Goal: Task Accomplishment & Management: Manage account settings

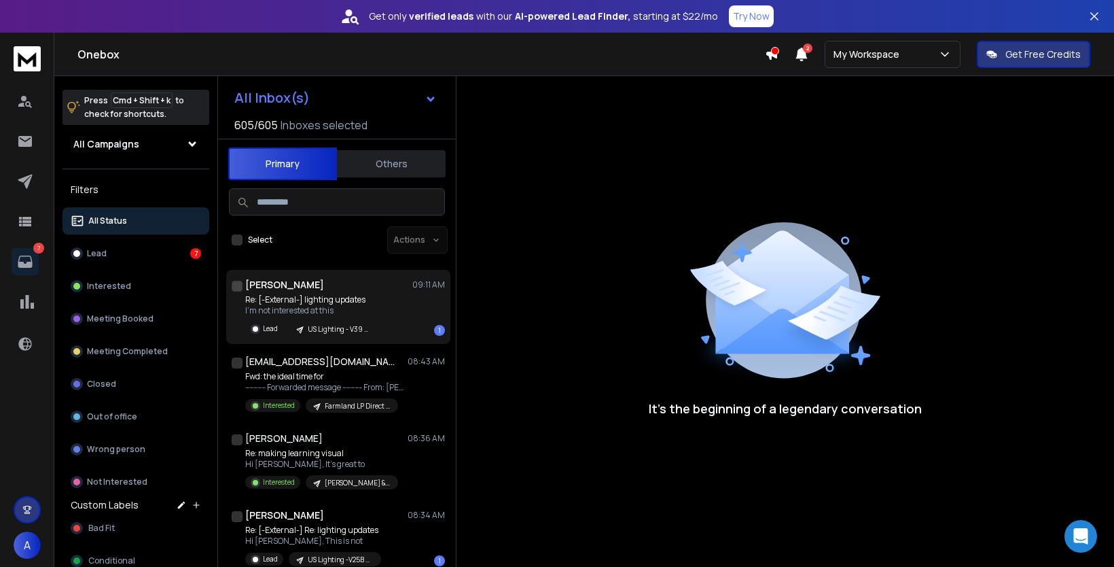
click at [378, 302] on p "Re: [-External-] lighting updates" at bounding box center [313, 299] width 136 height 11
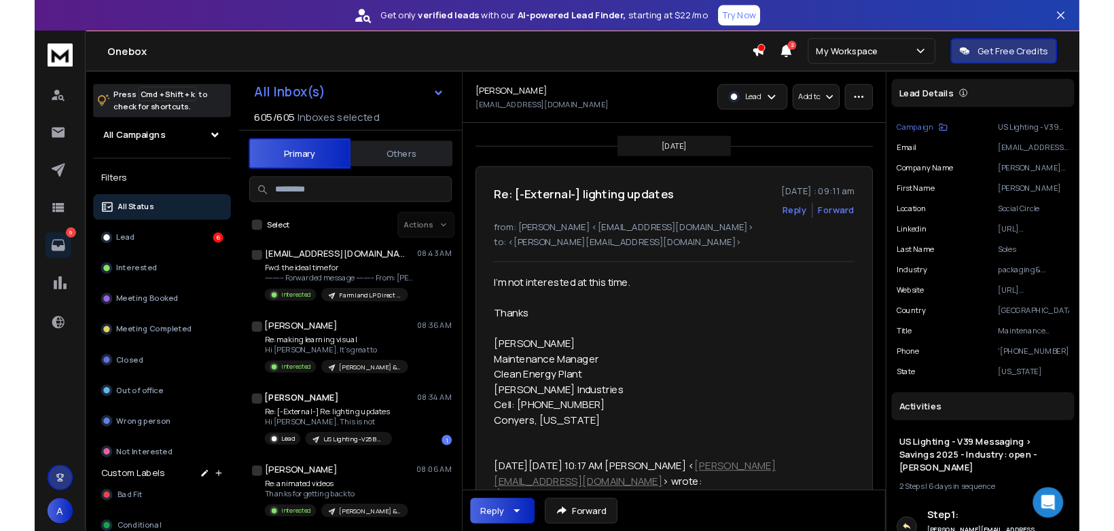
scroll to position [130, 0]
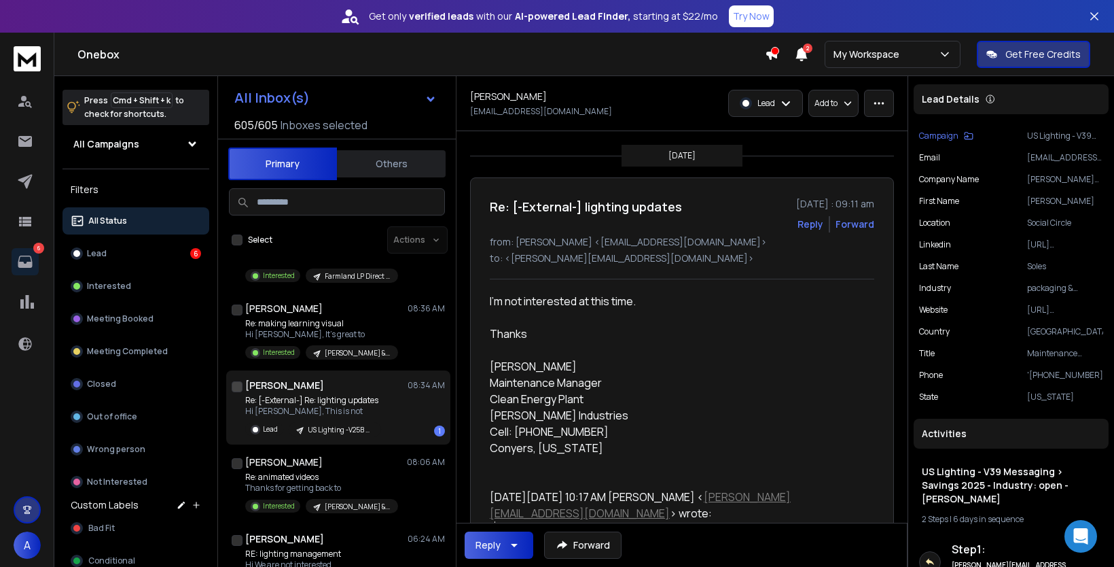
click at [376, 393] on div "Zaine Sharpnack 08:34 AM Re: [-External-] Re: lighting updates Hi David, This i…" at bounding box center [345, 407] width 200 height 58
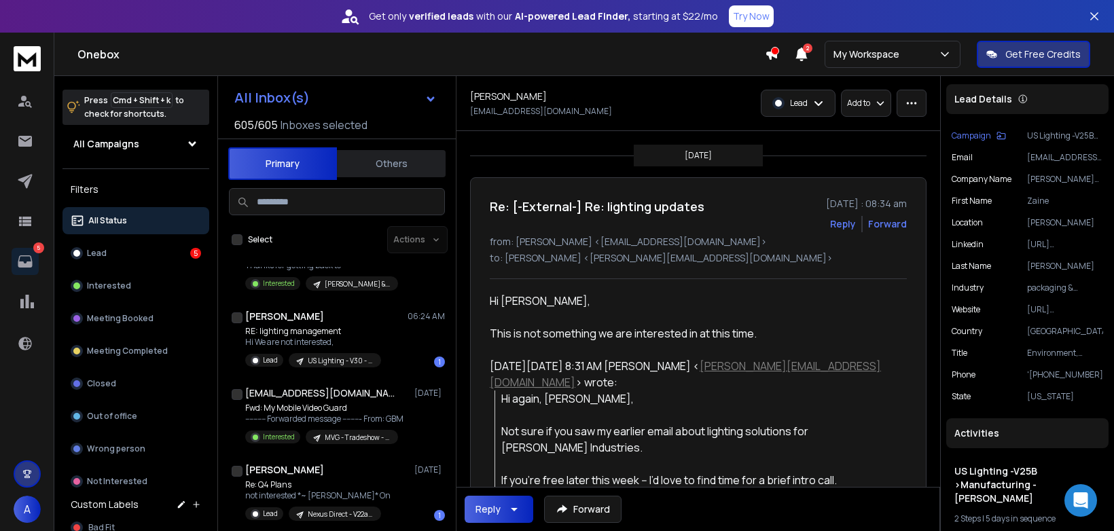
scroll to position [359, 0]
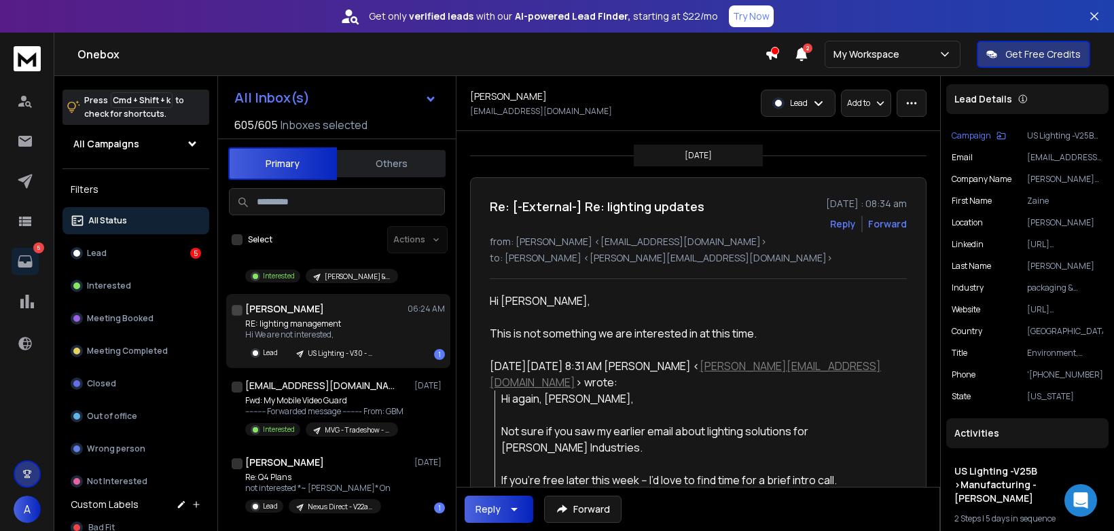
click at [380, 335] on p "Hi We are not interested," at bounding box center [313, 334] width 136 height 11
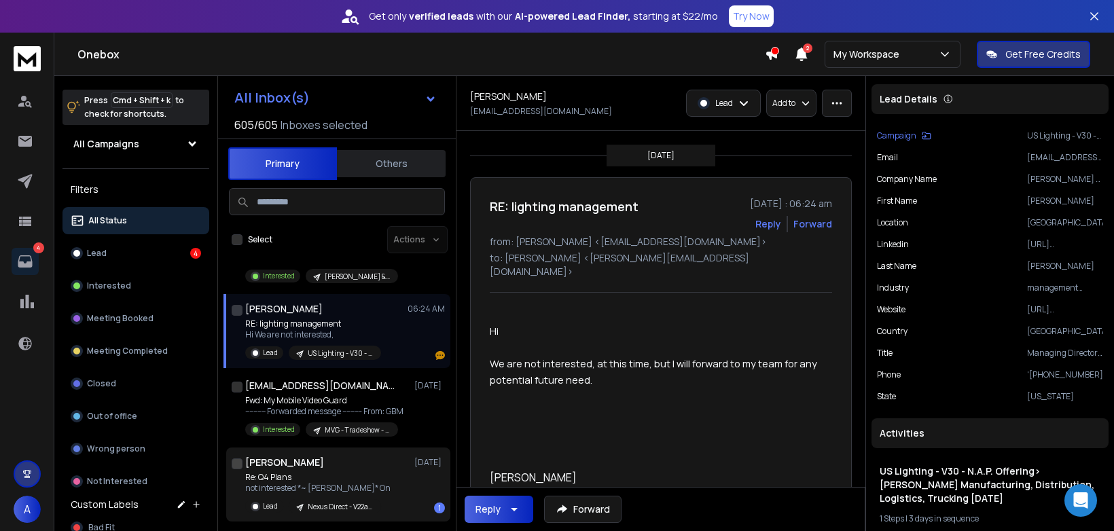
click at [322, 486] on p "not interested *~ [PERSON_NAME]* On" at bounding box center [317, 488] width 145 height 11
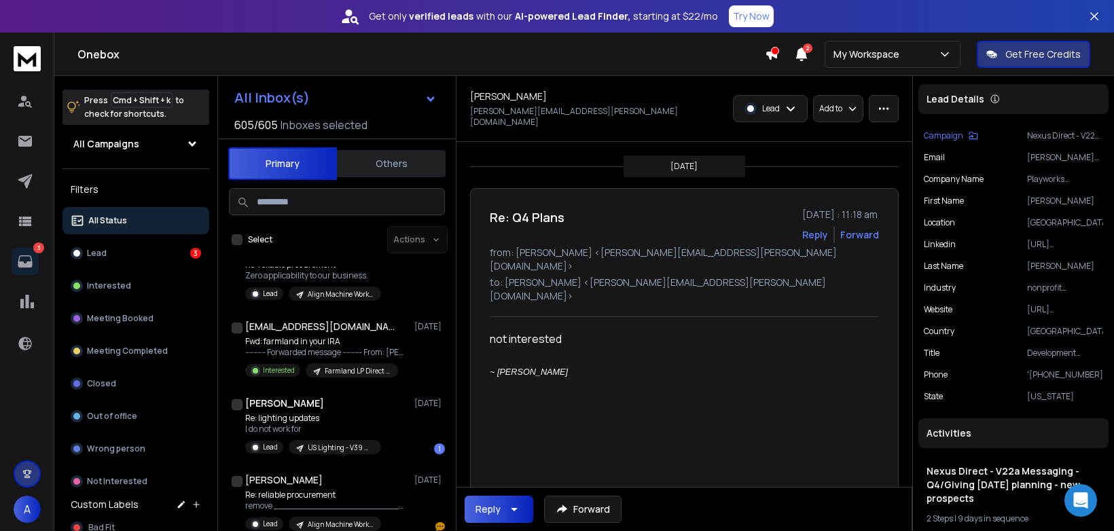
scroll to position [656, 0]
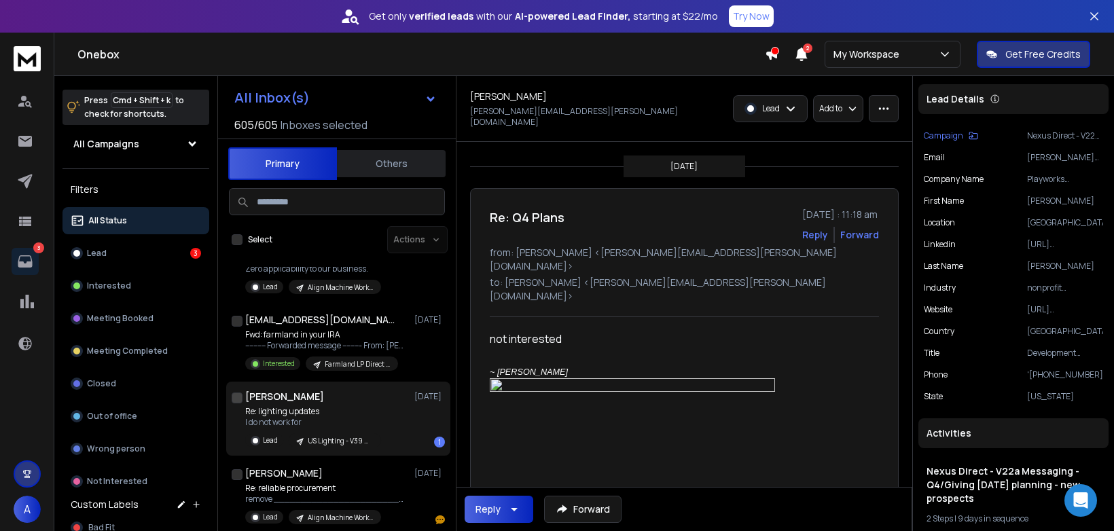
click at [353, 403] on div "David Frederick 12 Sep" at bounding box center [345, 397] width 200 height 14
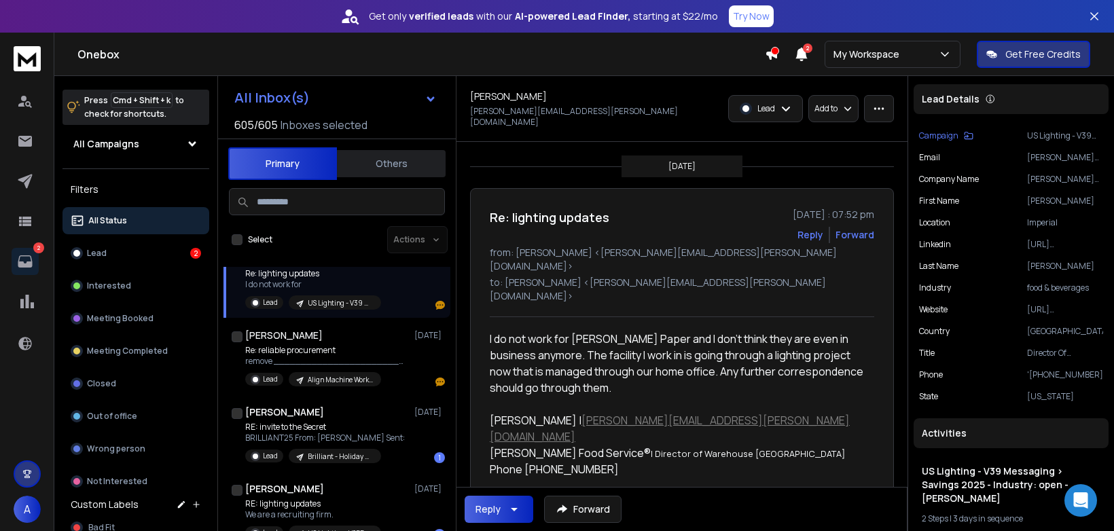
scroll to position [801, 0]
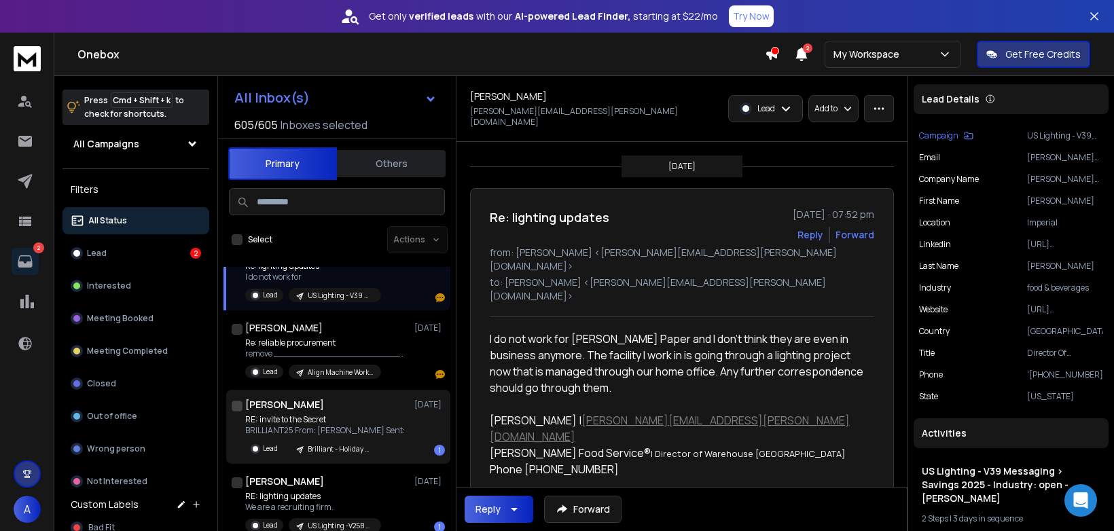
click at [385, 418] on div "RE: invite to the Secret BRILLIANT25 From: Julia Parry Sent: Lead Brilliant - H…" at bounding box center [345, 434] width 200 height 41
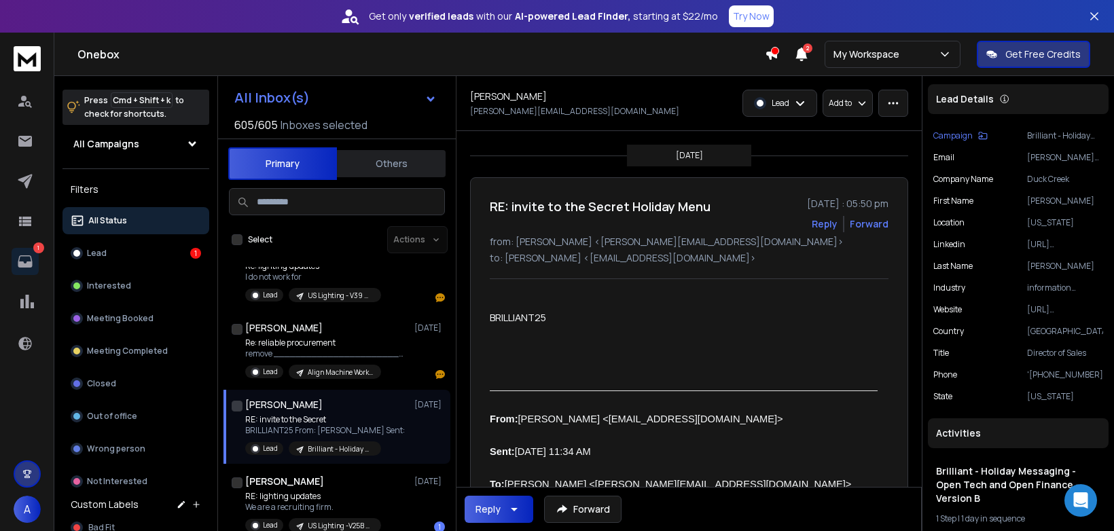
drag, startPoint x: 916, startPoint y: 206, endPoint x: 917, endPoint y: 217, distance: 10.9
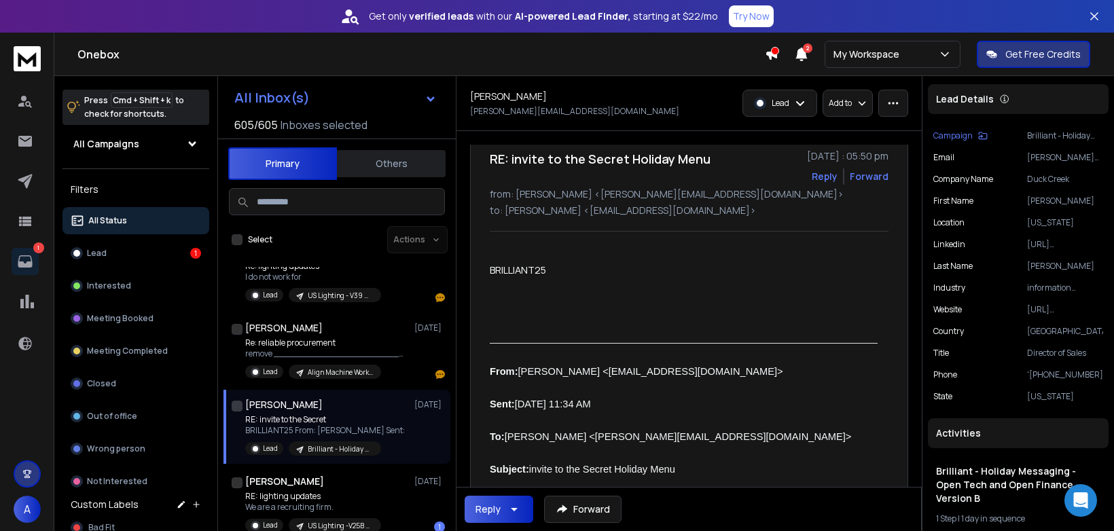
scroll to position [3, 0]
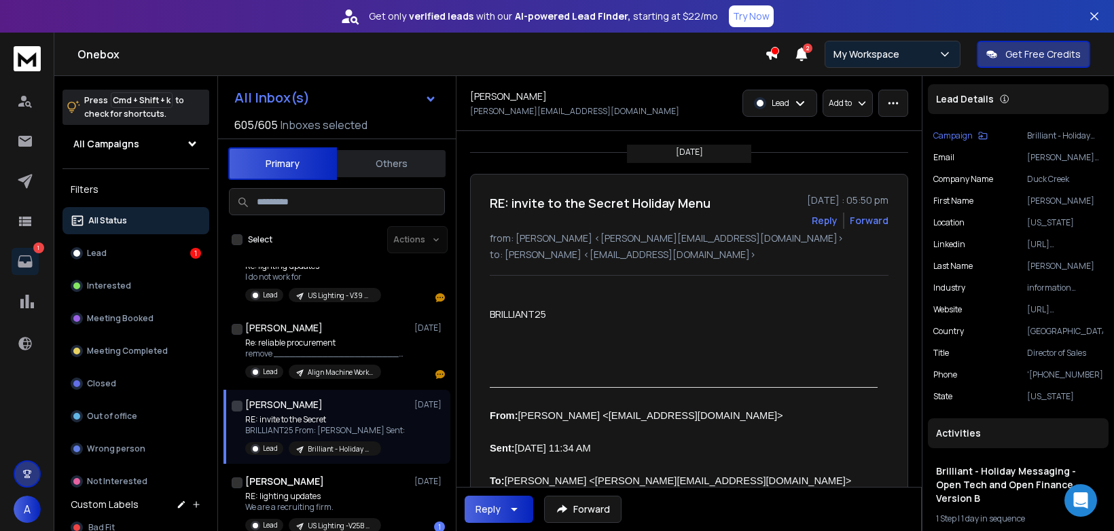
click at [905, 55] on p "My Workspace" at bounding box center [869, 55] width 71 height 14
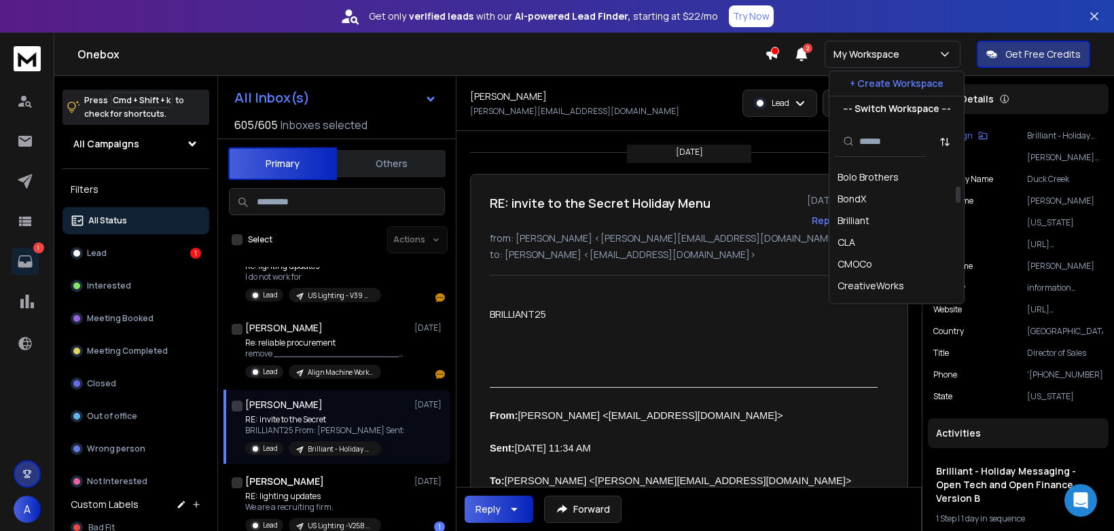
scroll to position [210, 0]
drag, startPoint x: 958, startPoint y: 176, endPoint x: 953, endPoint y: 200, distance: 24.9
click at [956, 200] on div at bounding box center [958, 198] width 5 height 16
click at [886, 200] on div "Brilliant" at bounding box center [896, 211] width 129 height 22
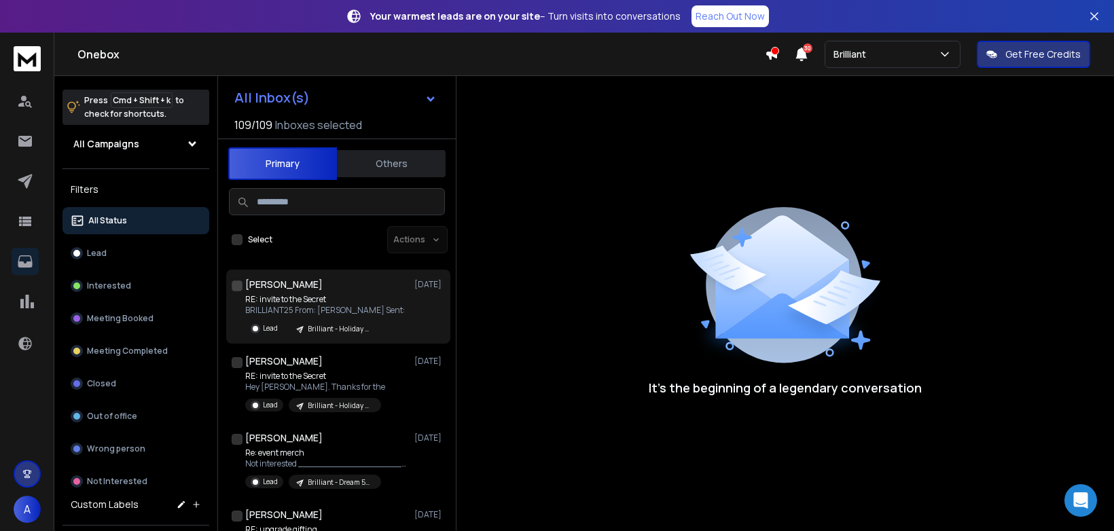
click at [357, 287] on div "[PERSON_NAME] [DATE]" at bounding box center [345, 285] width 200 height 14
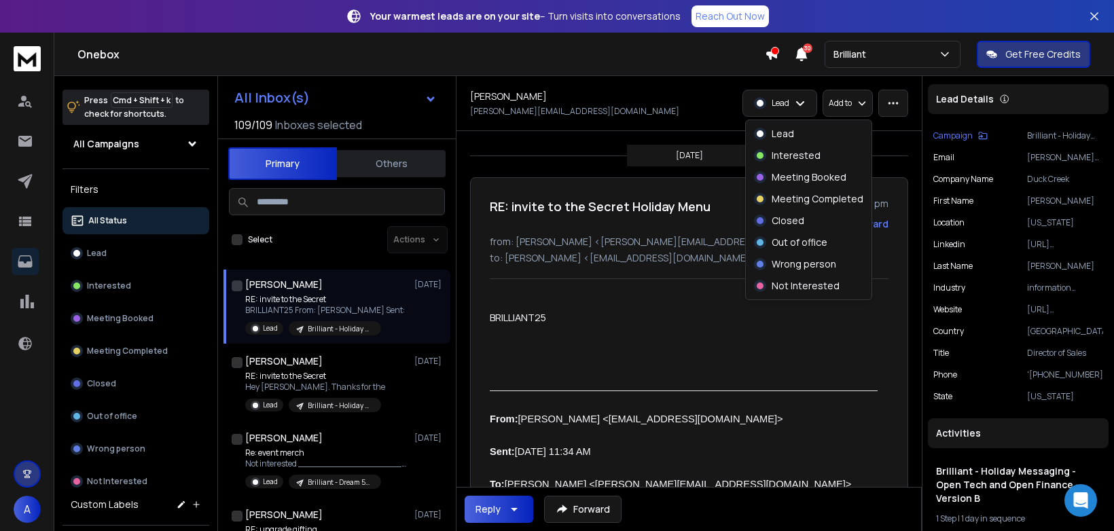
click at [799, 98] on icon at bounding box center [800, 103] width 11 height 11
click at [790, 154] on p "Interested" at bounding box center [796, 156] width 49 height 14
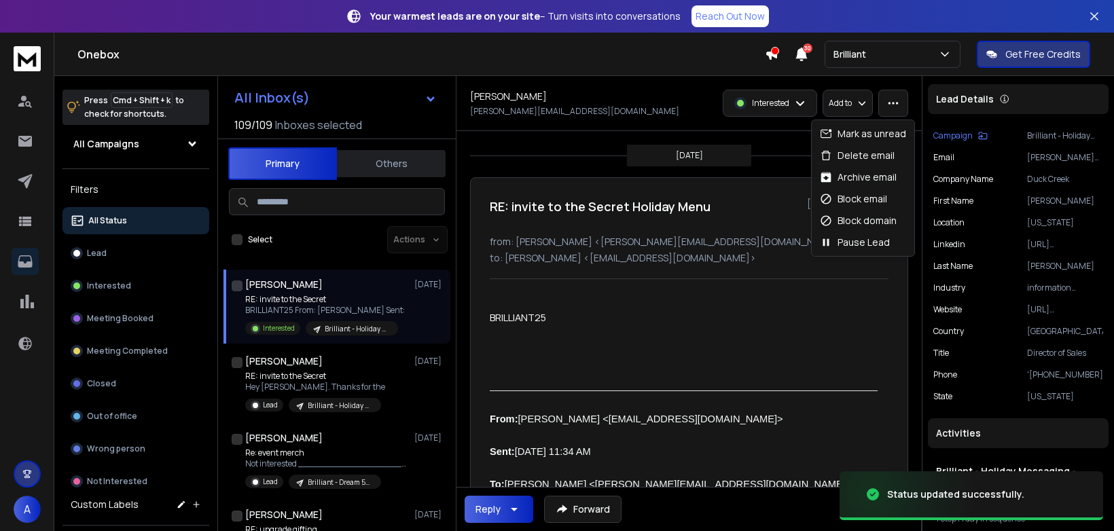
click at [899, 106] on icon "button" at bounding box center [893, 103] width 12 height 12
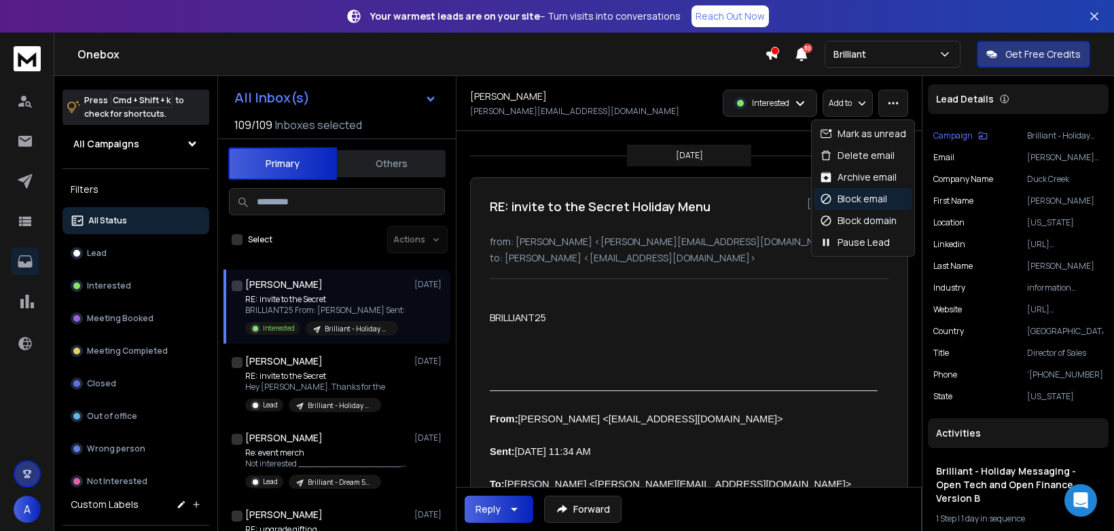
click at [855, 197] on div "Block email" at bounding box center [853, 199] width 67 height 14
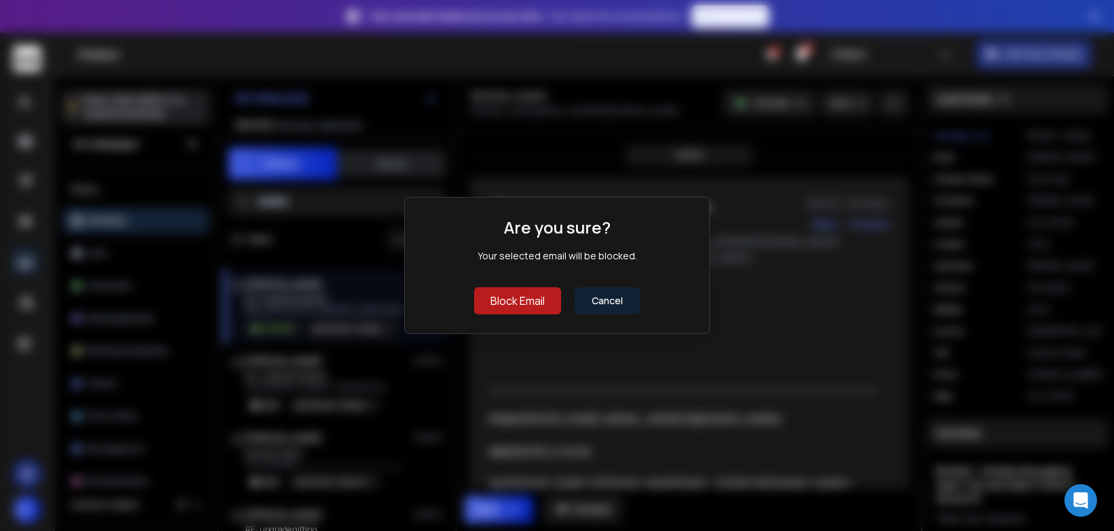
click at [539, 297] on button "Block Email" at bounding box center [517, 300] width 87 height 27
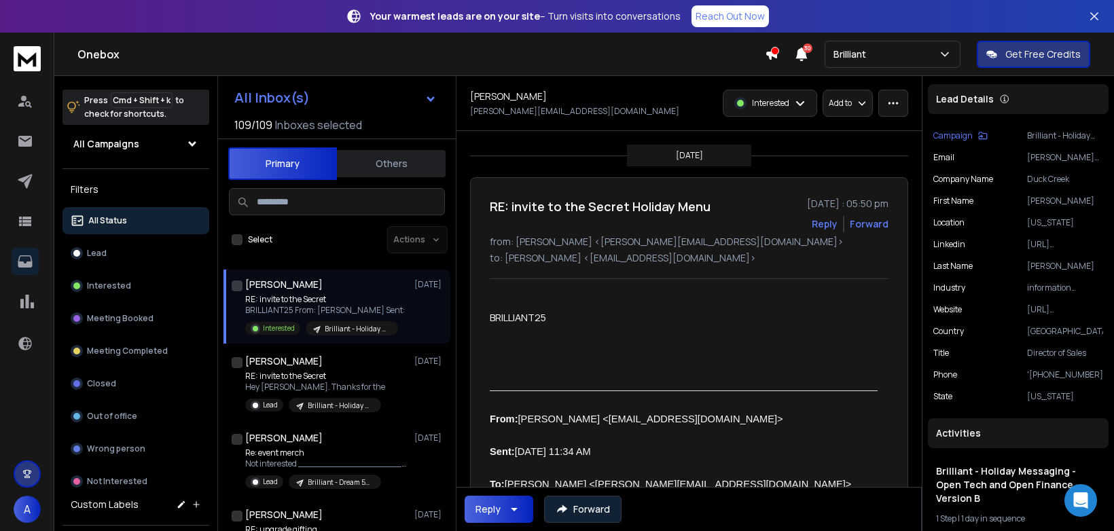
click at [574, 508] on button "Forward" at bounding box center [582, 509] width 77 height 27
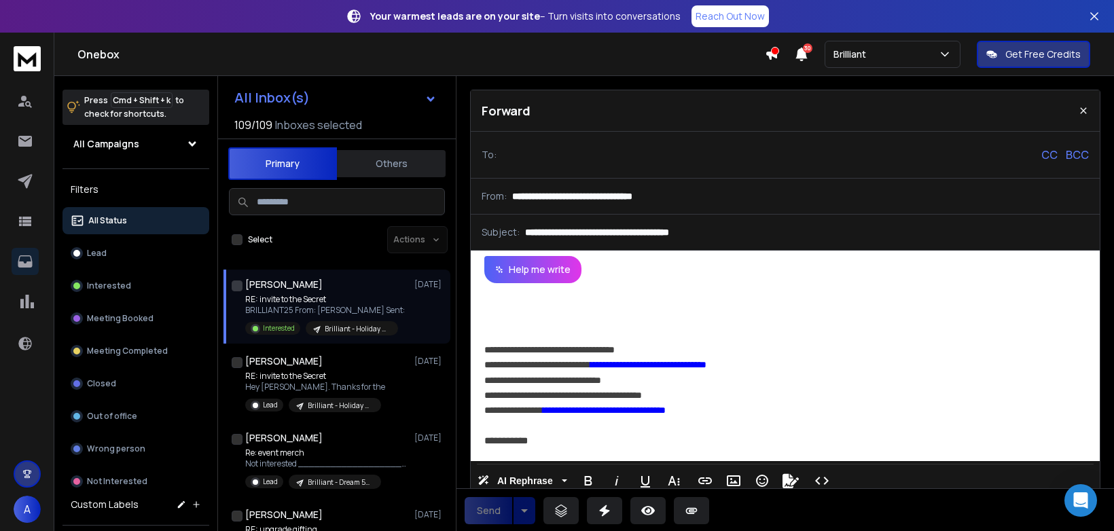
click at [588, 144] on input at bounding box center [549, 155] width 95 height 24
type input "**********"
click at [478, 519] on button "Send" at bounding box center [489, 510] width 48 height 27
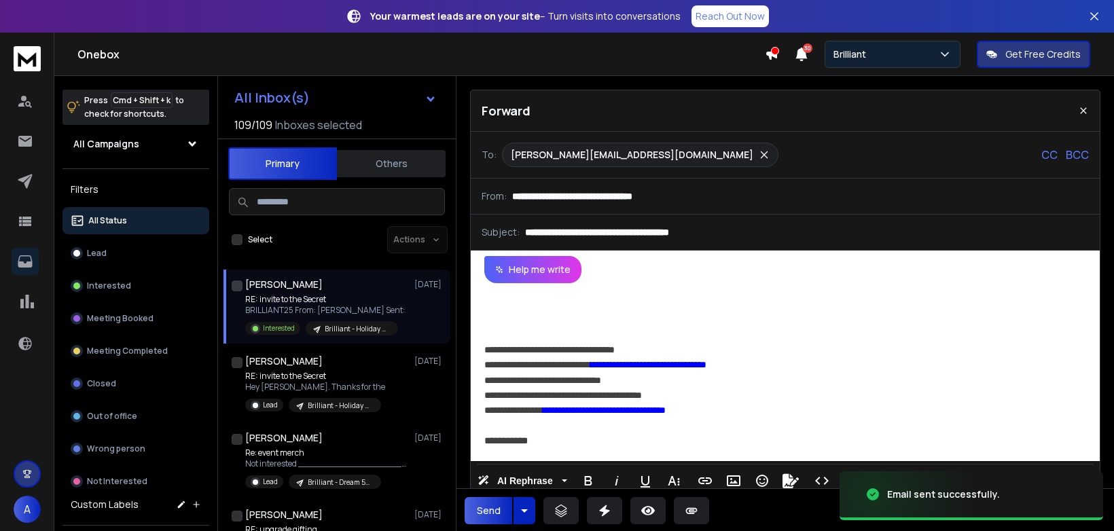
click at [924, 52] on div "Brilliant" at bounding box center [893, 55] width 118 height 14
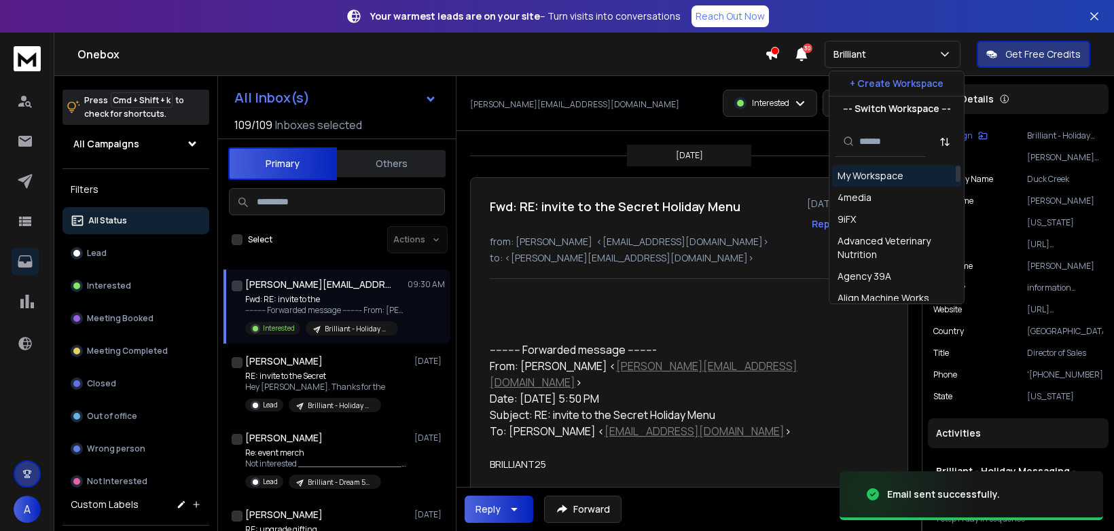
click at [899, 171] on div "My Workspace" at bounding box center [871, 176] width 66 height 14
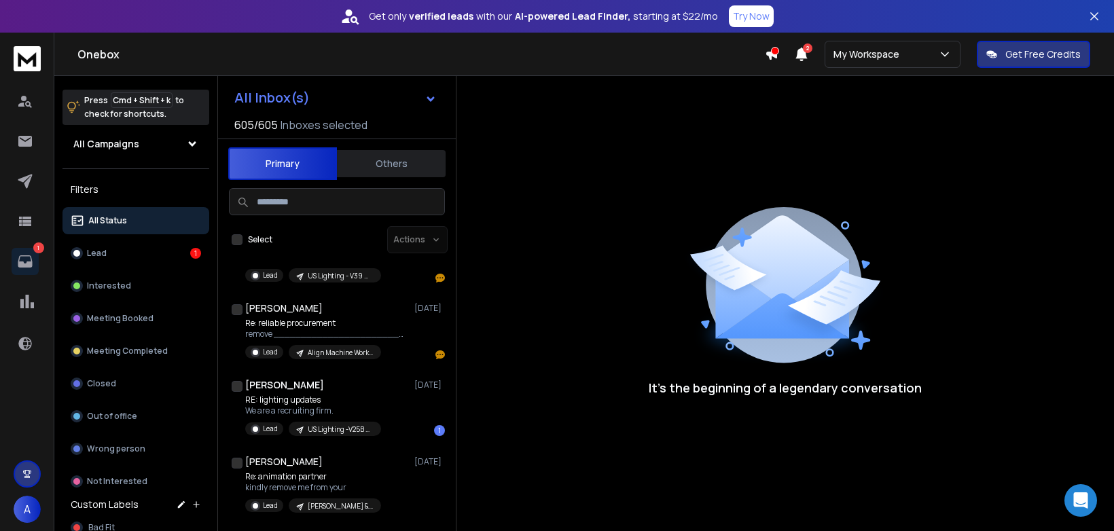
scroll to position [904, 0]
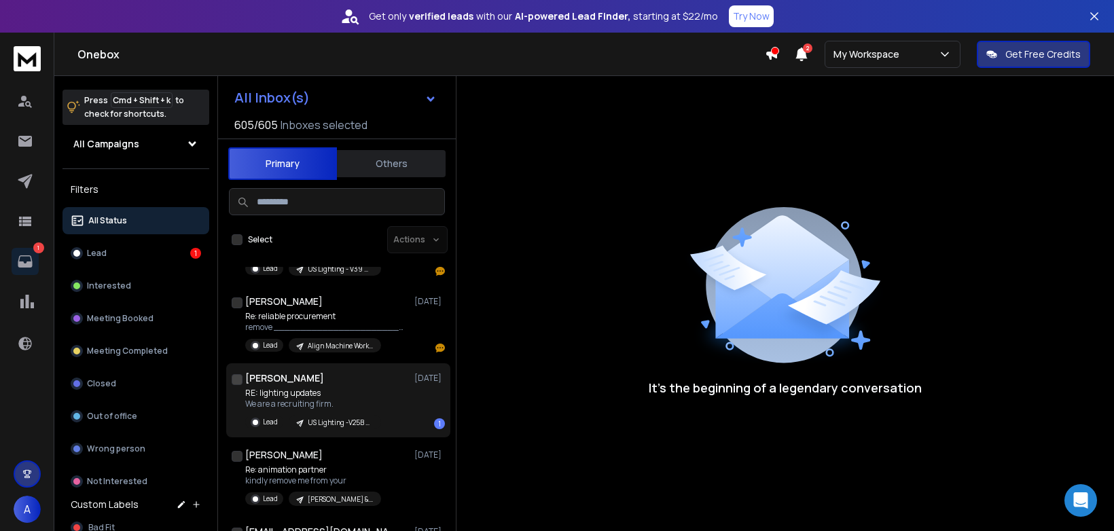
click at [354, 393] on p "RE: lighting updates" at bounding box center [313, 393] width 136 height 11
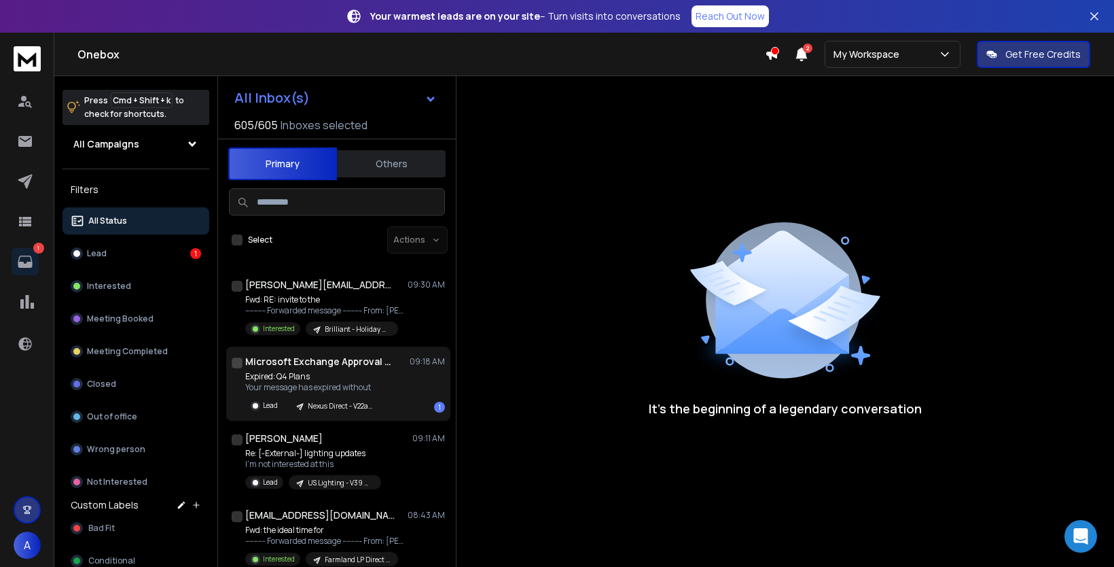
click at [237, 363] on button "button" at bounding box center [237, 362] width 11 height 11
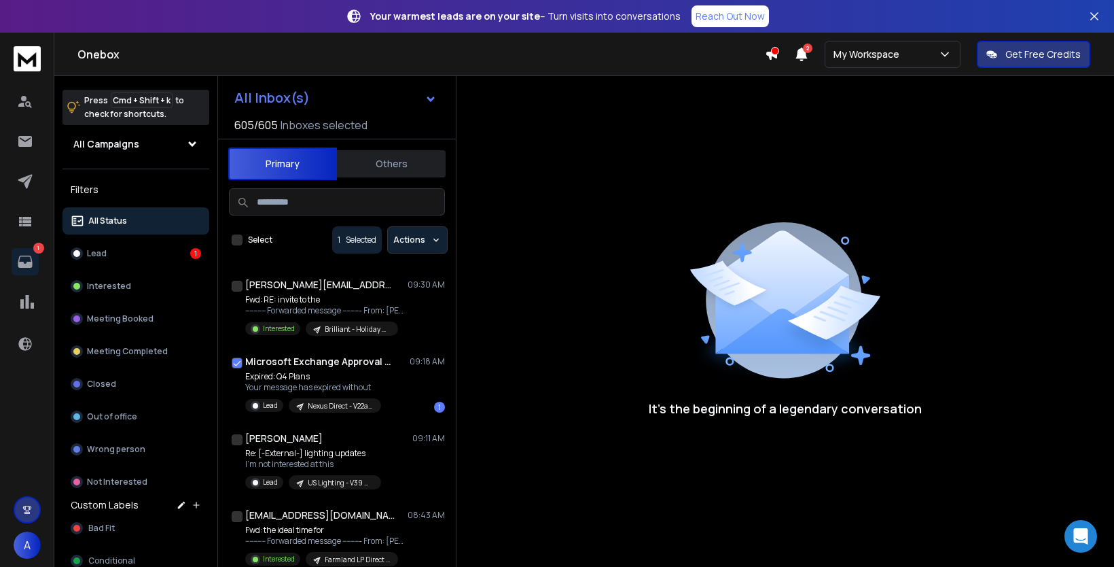
click at [412, 241] on p "Actions" at bounding box center [409, 239] width 32 height 11
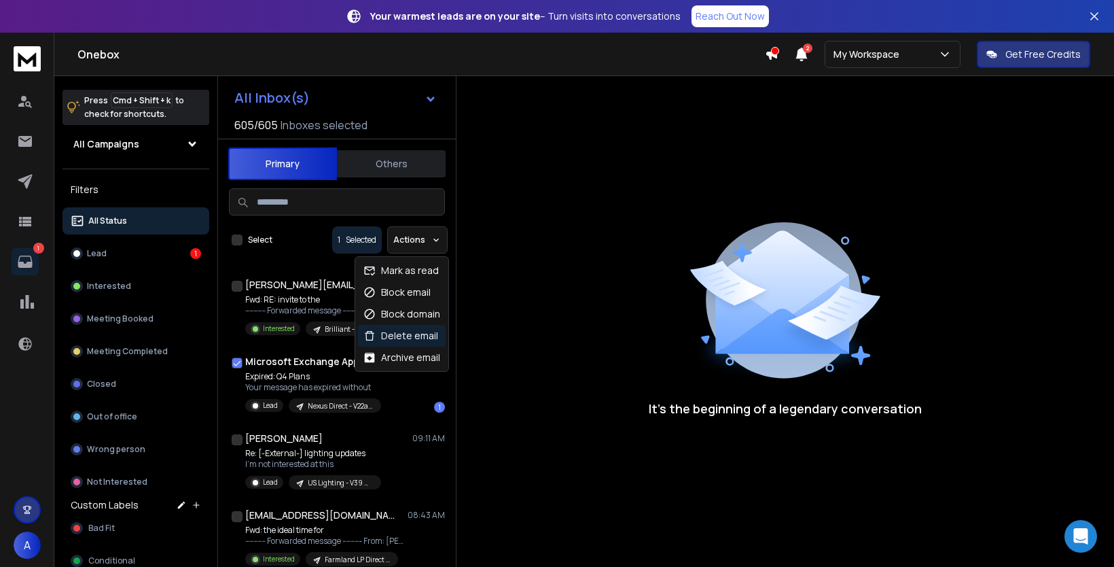
click at [393, 332] on div "Delete email" at bounding box center [400, 336] width 75 height 14
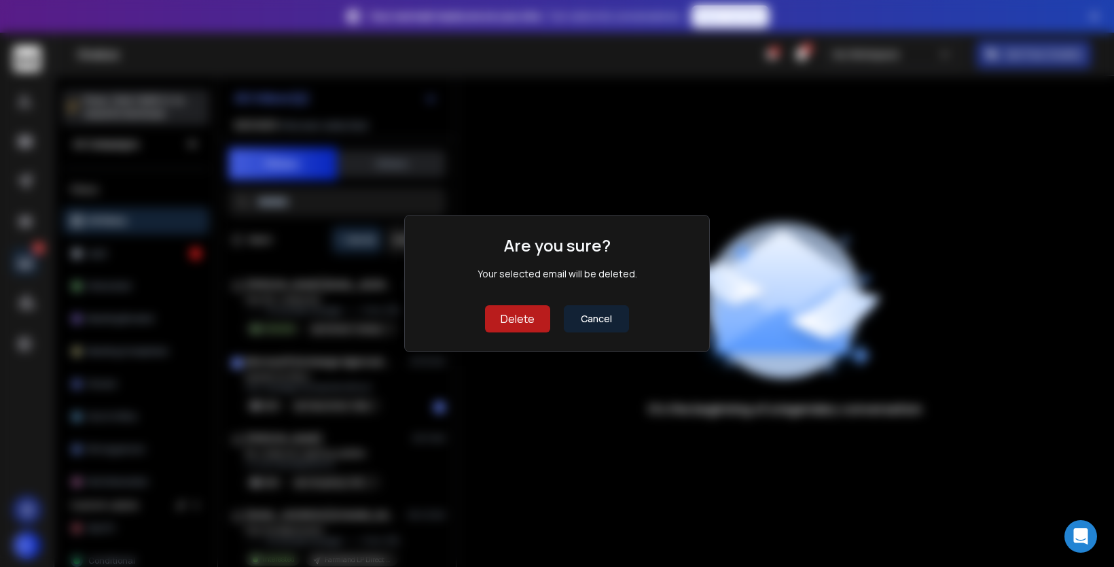
click at [496, 319] on button "Delete" at bounding box center [517, 318] width 65 height 27
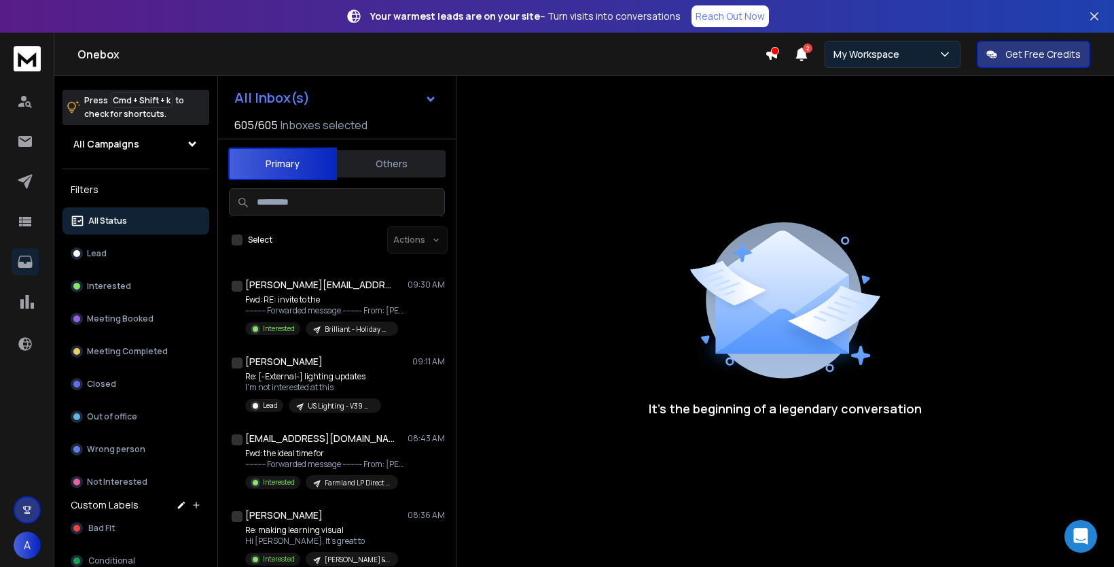
click at [871, 59] on p "My Workspace" at bounding box center [869, 55] width 71 height 14
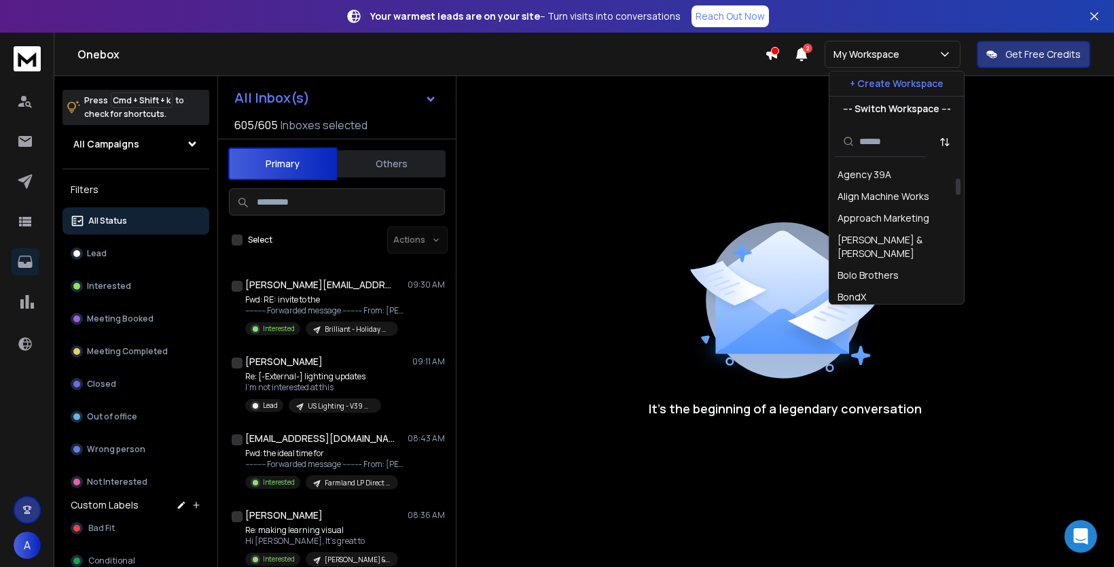
scroll to position [109, 0]
drag, startPoint x: 958, startPoint y: 175, endPoint x: 959, endPoint y: 187, distance: 12.9
click at [959, 187] on div at bounding box center [958, 187] width 5 height 16
click at [890, 301] on div "Brilliant" at bounding box center [896, 312] width 129 height 22
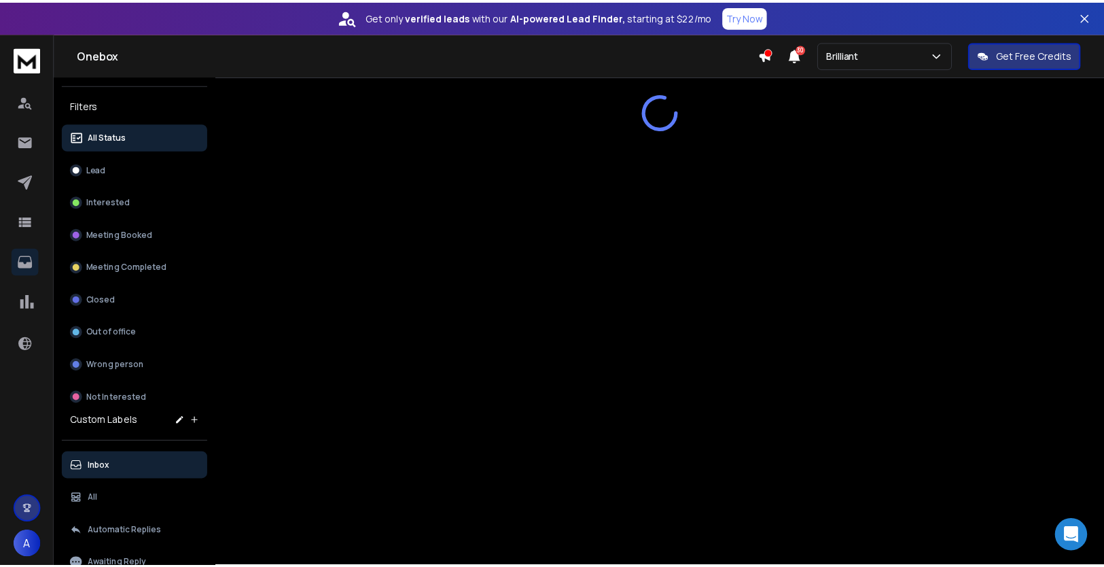
scroll to position [88, 0]
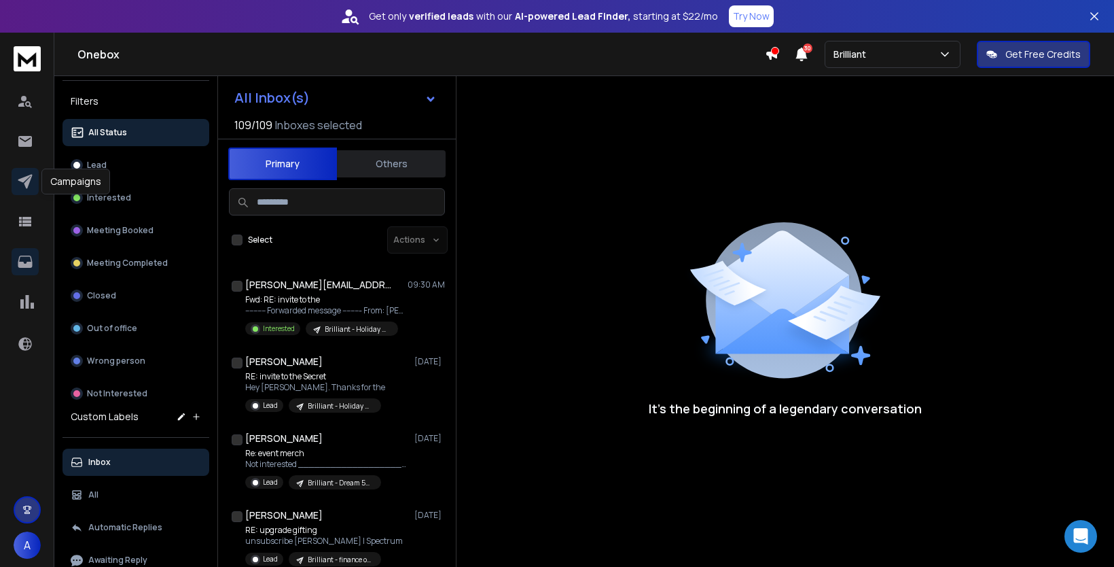
click at [26, 185] on icon at bounding box center [25, 181] width 14 height 14
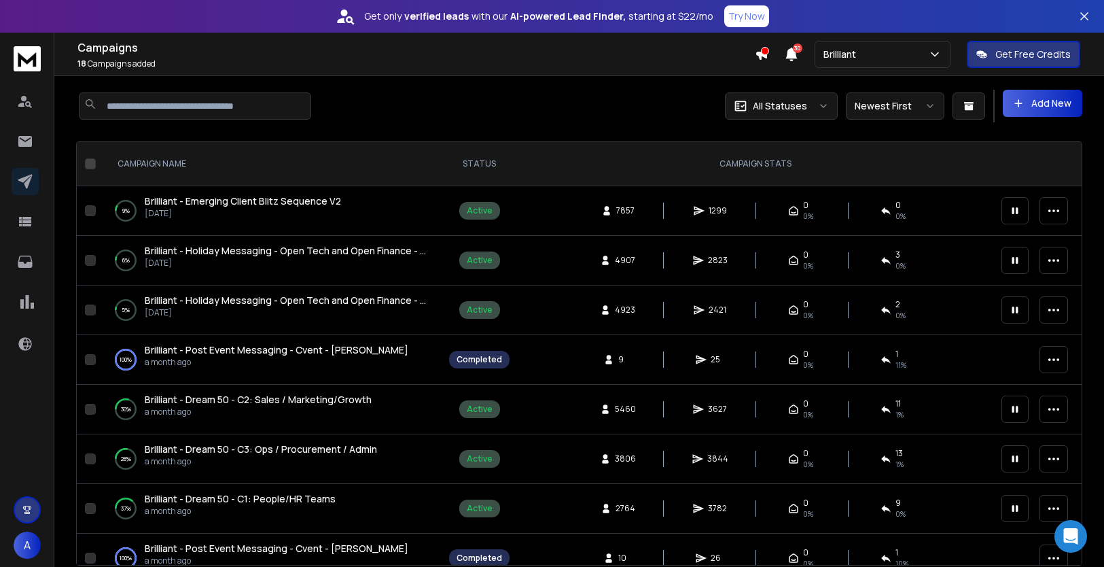
click at [234, 249] on span "Brilliant - Holiday Messaging - Open Tech and Open Finance - Version B" at bounding box center [303, 250] width 317 height 13
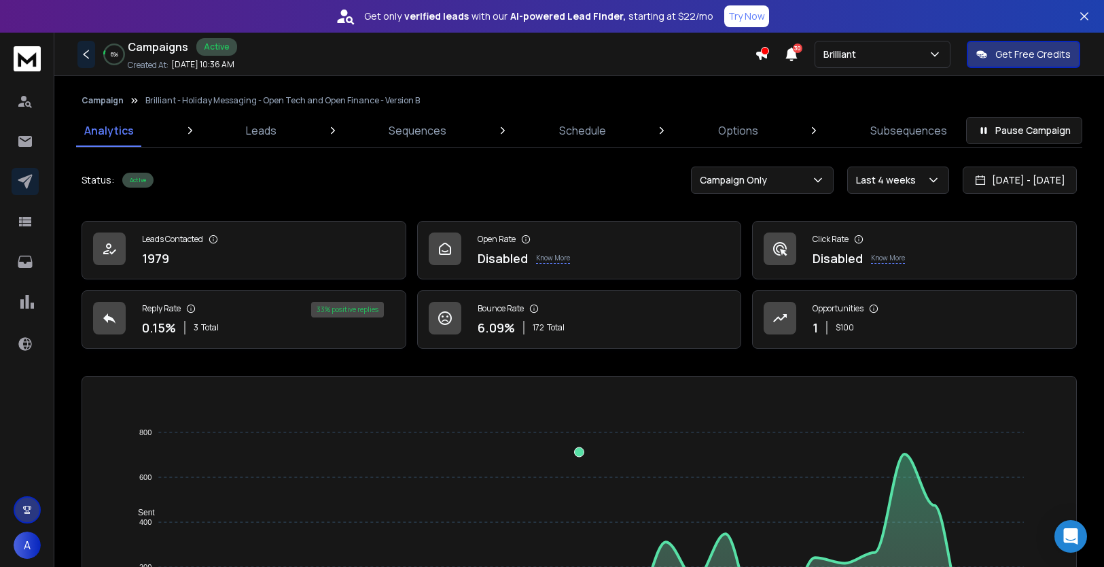
click at [84, 56] on icon at bounding box center [86, 54] width 12 height 12
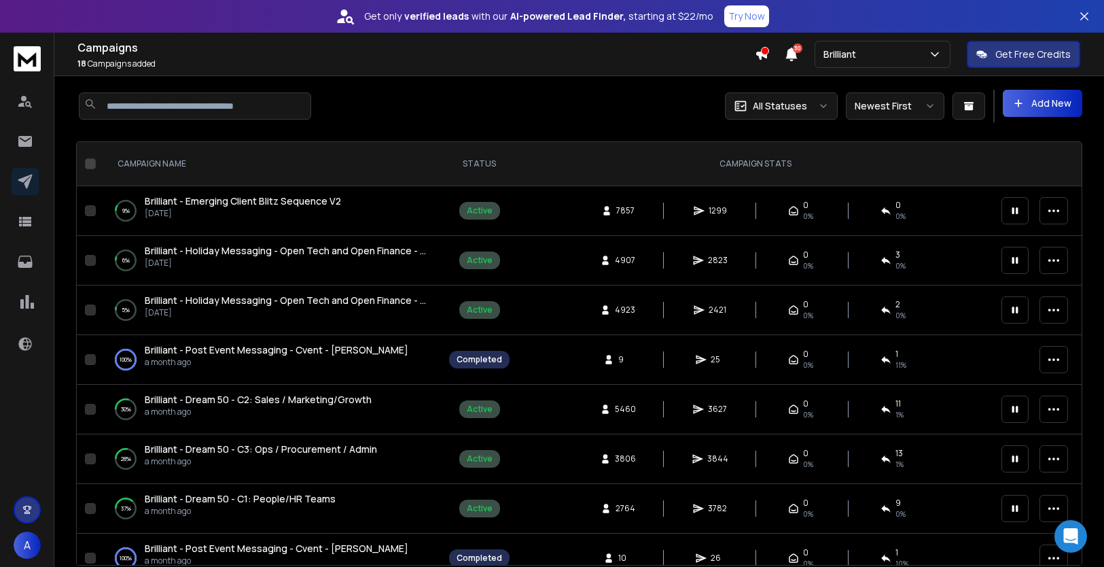
click at [1050, 259] on icon "button" at bounding box center [1054, 260] width 14 height 14
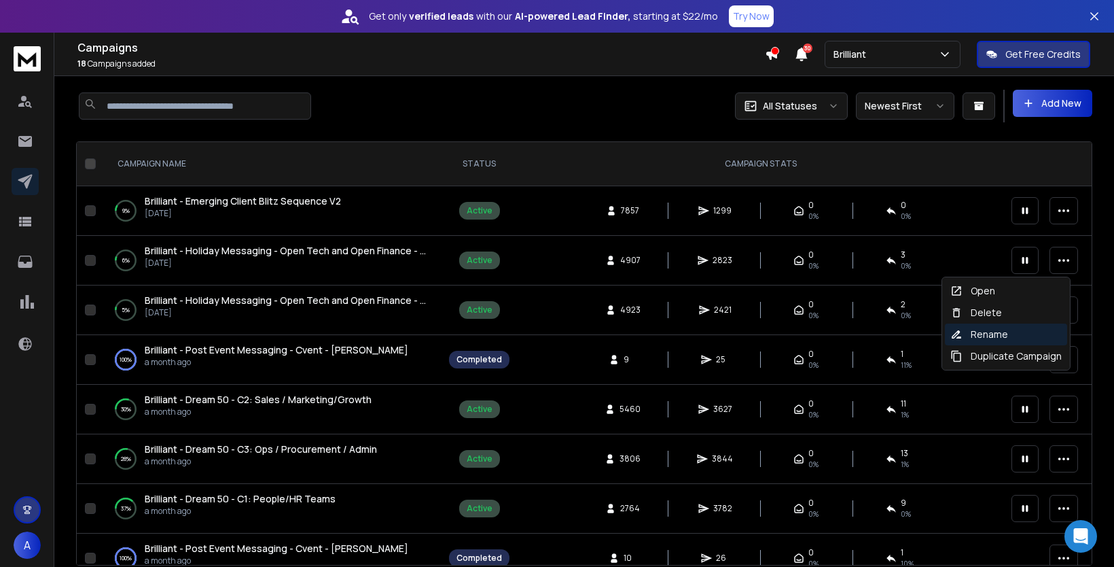
click at [984, 332] on div "Rename" at bounding box center [979, 334] width 58 height 14
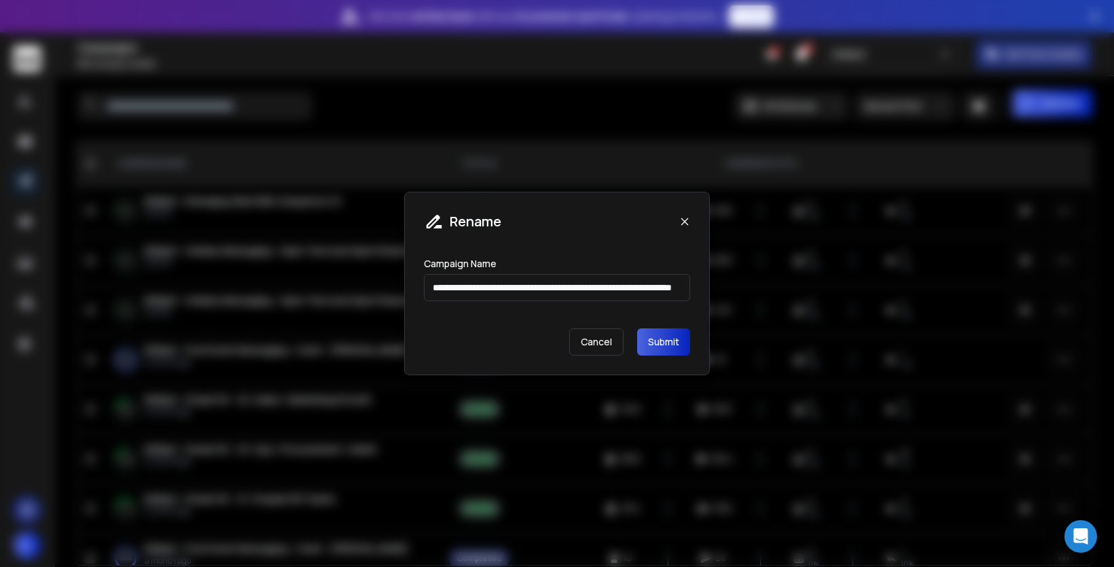
click at [555, 285] on input "**********" at bounding box center [557, 287] width 266 height 27
type input "**********"
click at [668, 346] on button "Submit" at bounding box center [663, 341] width 53 height 27
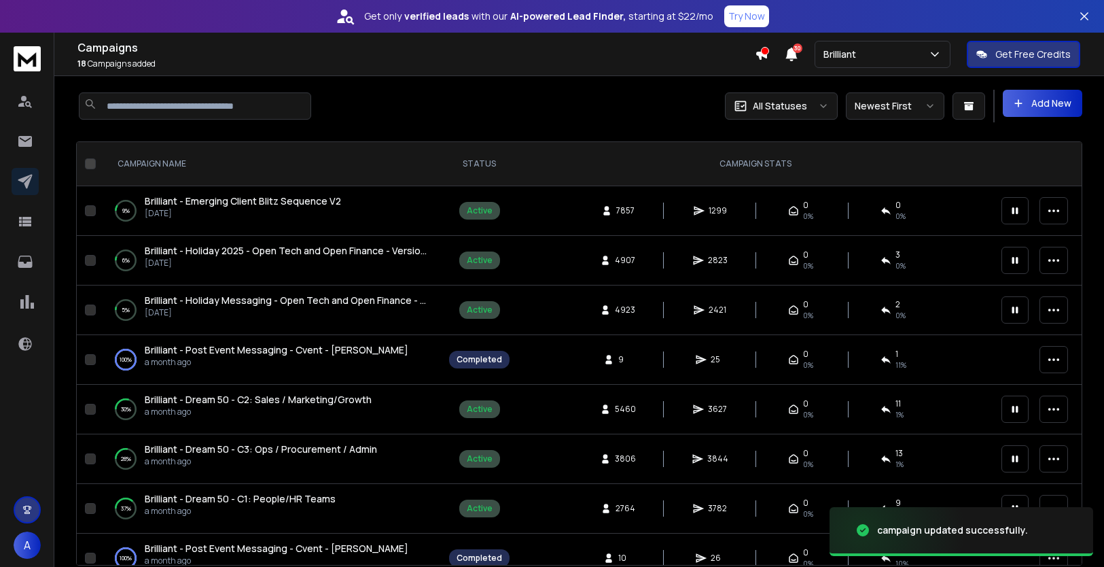
click at [231, 304] on span "Brilliant - Holiday Messaging - Open Tech and Open Finance - Version A" at bounding box center [303, 299] width 317 height 13
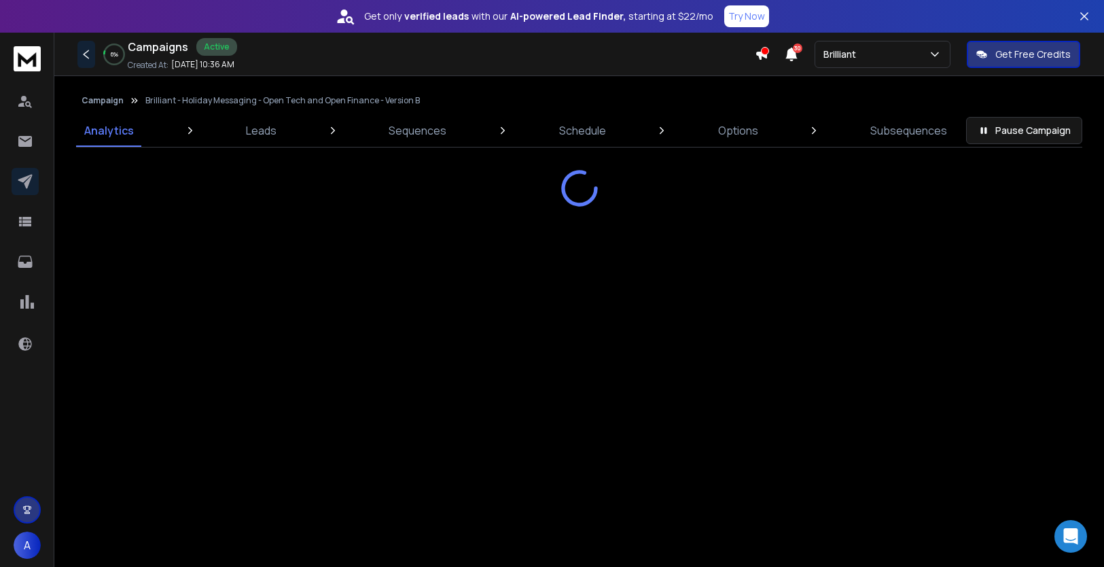
click at [88, 52] on icon at bounding box center [86, 54] width 12 height 12
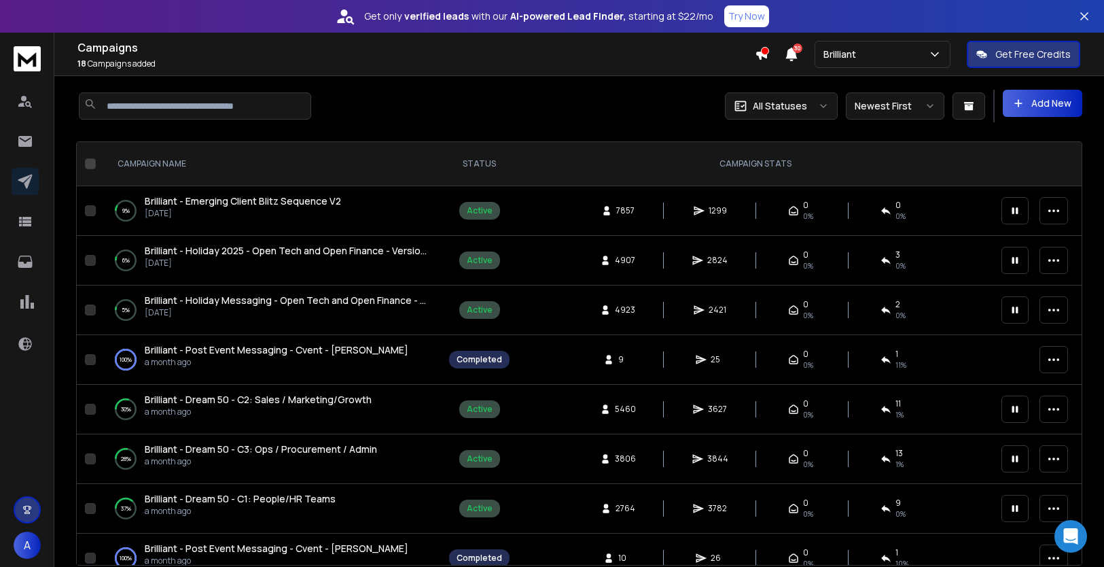
click at [271, 302] on span "Brilliant - Holiday Messaging - Open Tech and Open Finance - Version A" at bounding box center [303, 299] width 317 height 13
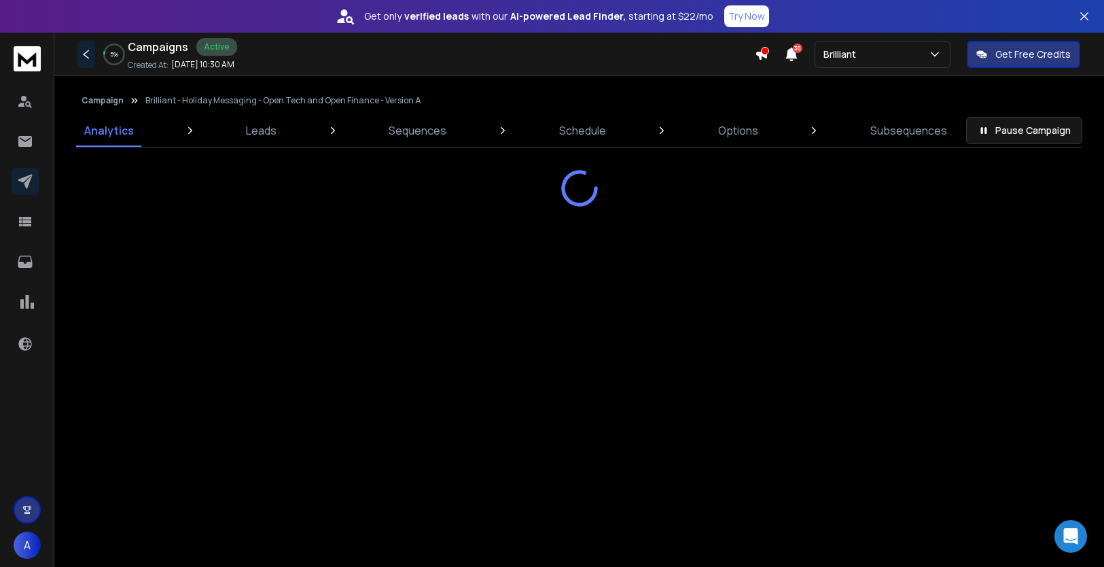
click at [84, 53] on icon at bounding box center [85, 54] width 5 height 9
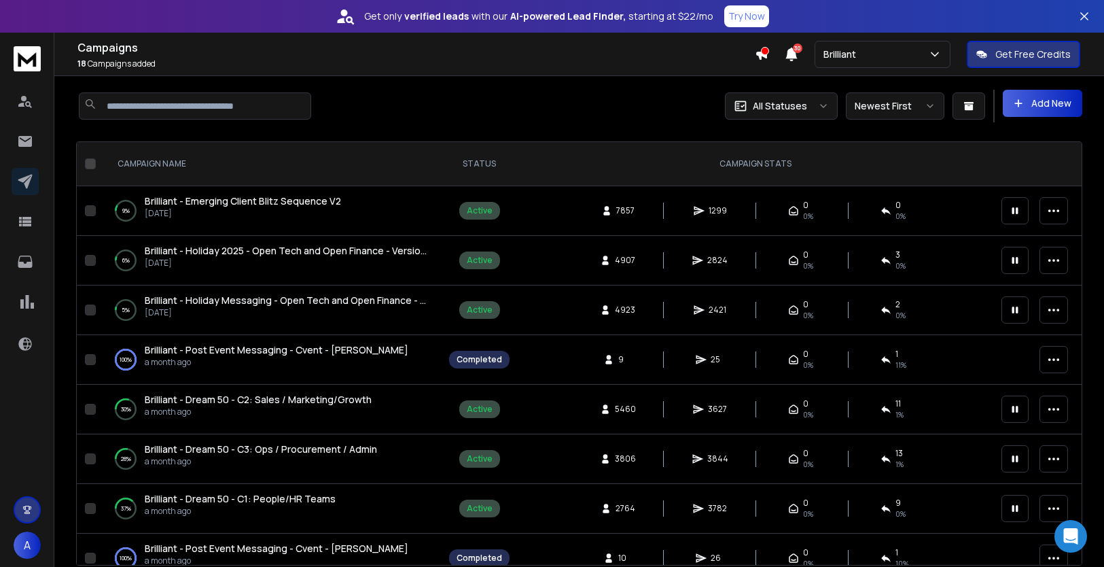
click at [1048, 308] on icon "button" at bounding box center [1053, 309] width 11 height 3
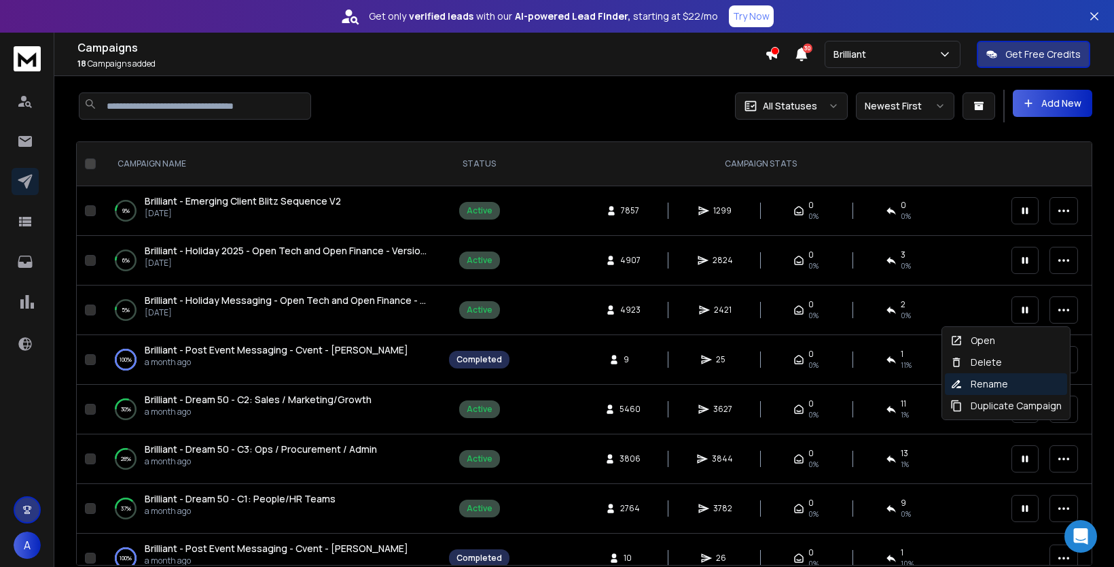
click at [995, 388] on div "Rename" at bounding box center [979, 384] width 58 height 14
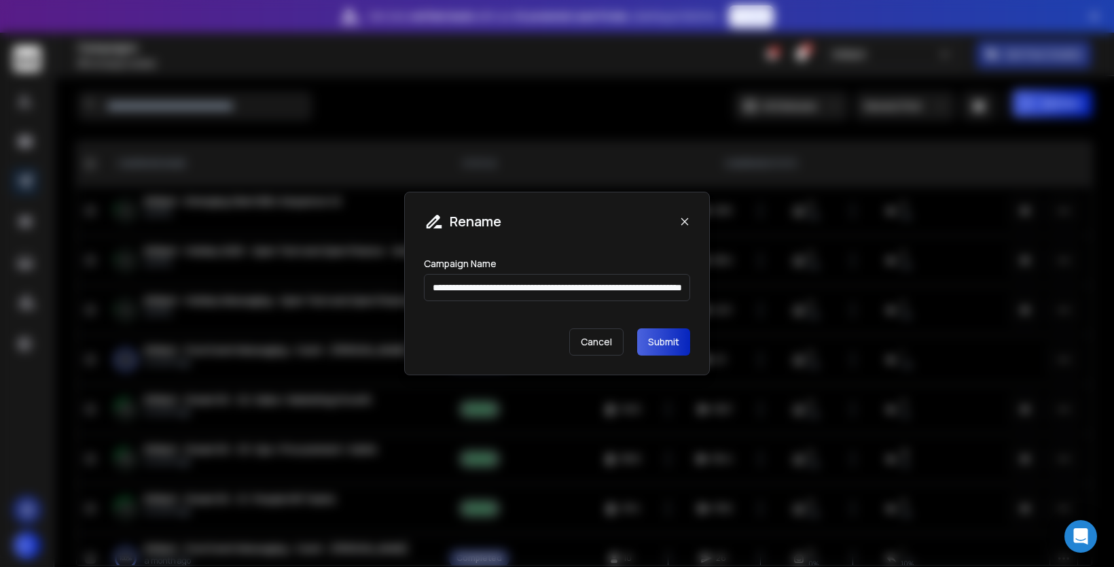
drag, startPoint x: 561, startPoint y: 287, endPoint x: 512, endPoint y: 283, distance: 49.1
click at [512, 283] on input "**********" at bounding box center [557, 287] width 266 height 27
type input "**********"
click at [659, 348] on button "Submit" at bounding box center [663, 341] width 53 height 27
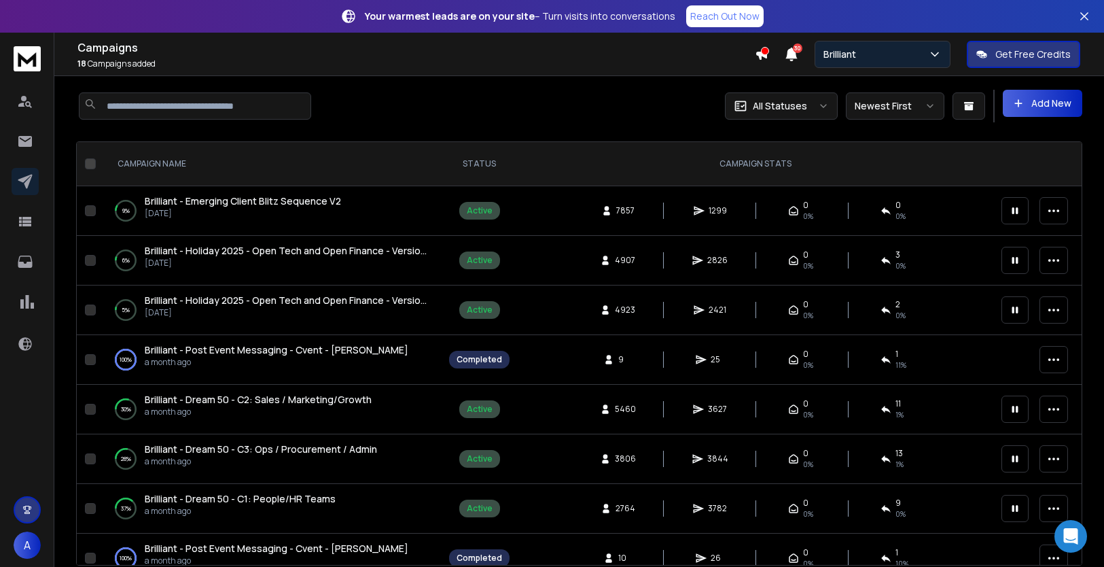
click at [876, 54] on div "Brilliant" at bounding box center [882, 55] width 118 height 14
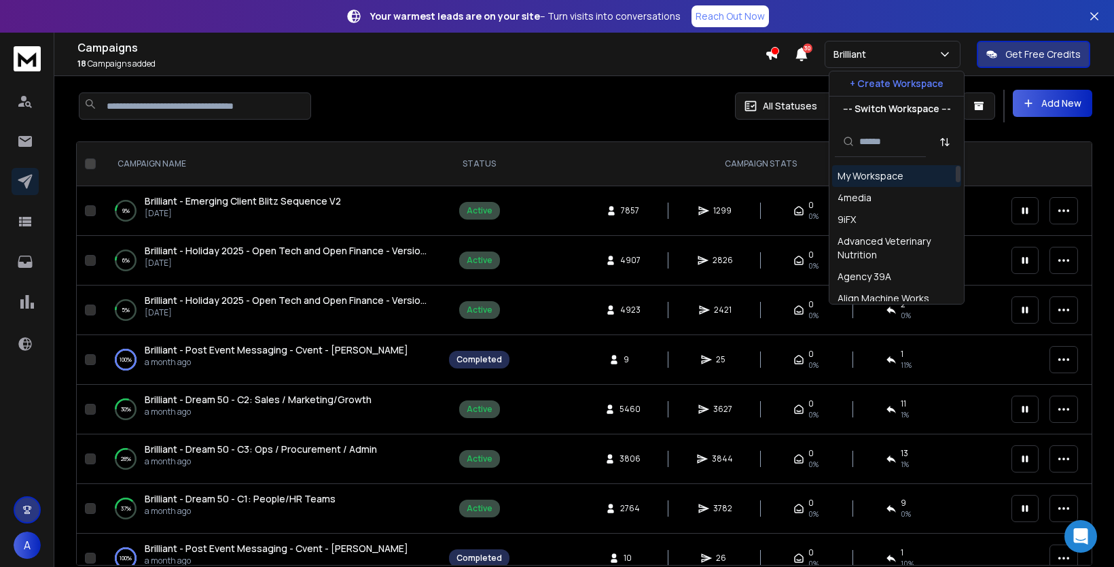
click at [874, 172] on div "My Workspace" at bounding box center [871, 176] width 66 height 14
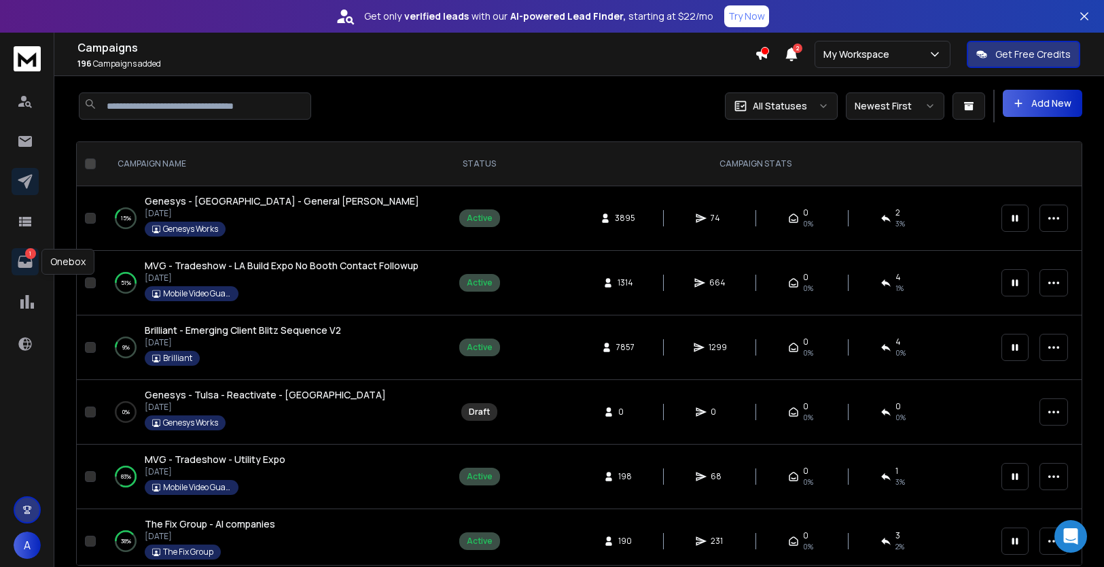
click at [20, 256] on icon at bounding box center [25, 261] width 16 height 16
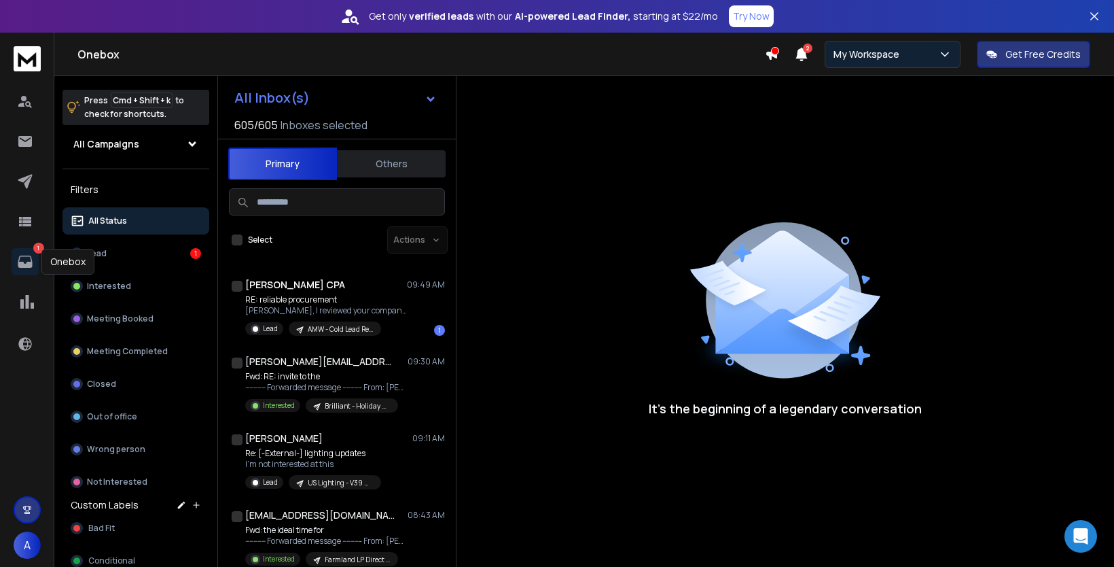
click at [910, 59] on div "My Workspace" at bounding box center [893, 55] width 118 height 14
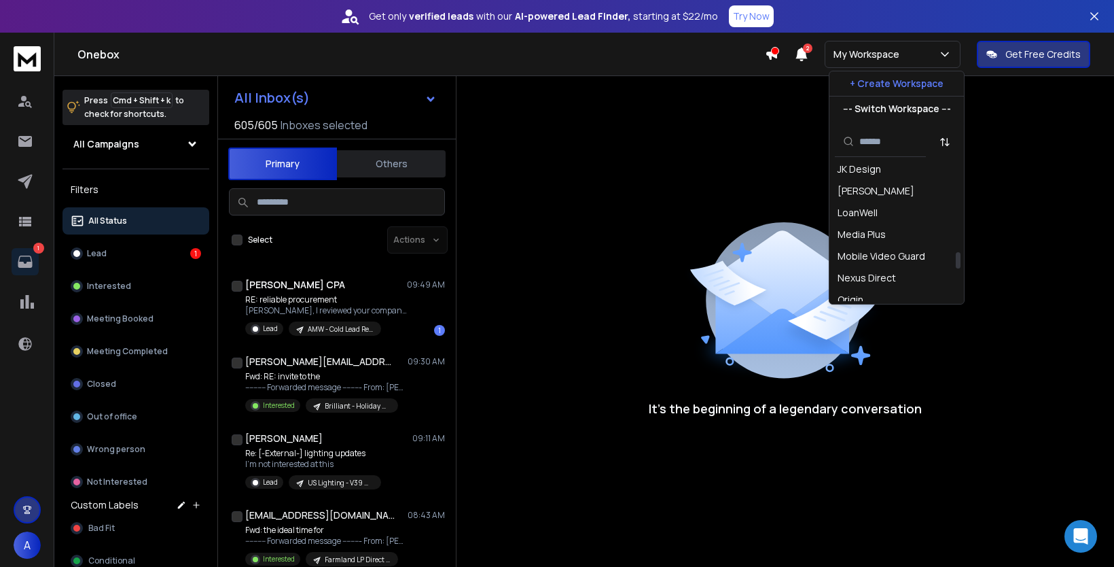
scroll to position [698, 0]
drag, startPoint x: 956, startPoint y: 175, endPoint x: 957, endPoint y: 257, distance: 82.2
click at [957, 257] on div at bounding box center [958, 256] width 5 height 16
click at [24, 550] on span "A" at bounding box center [27, 544] width 27 height 27
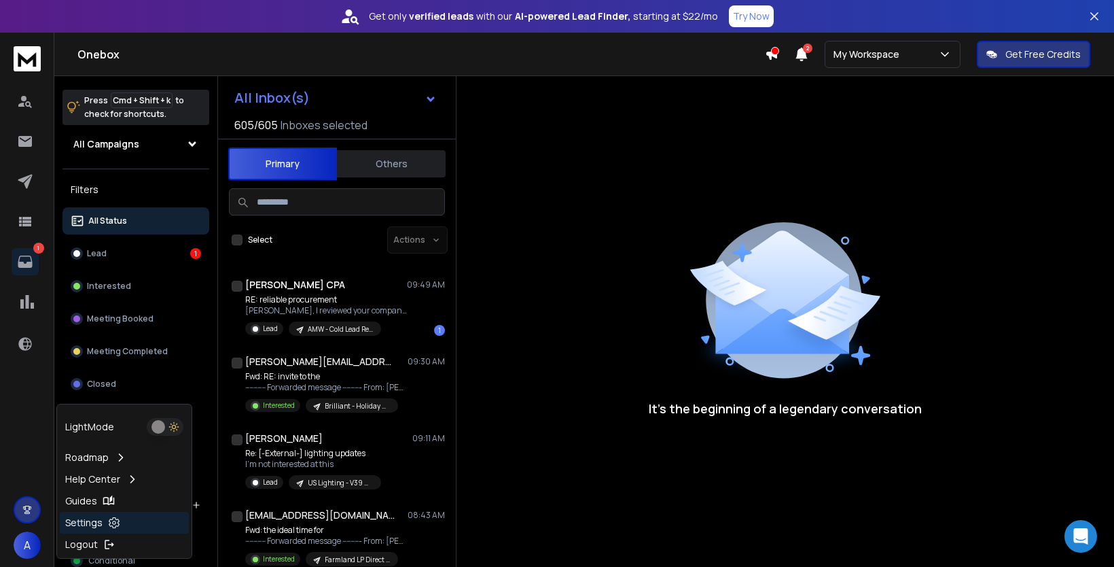
click at [110, 527] on icon at bounding box center [114, 522] width 12 height 12
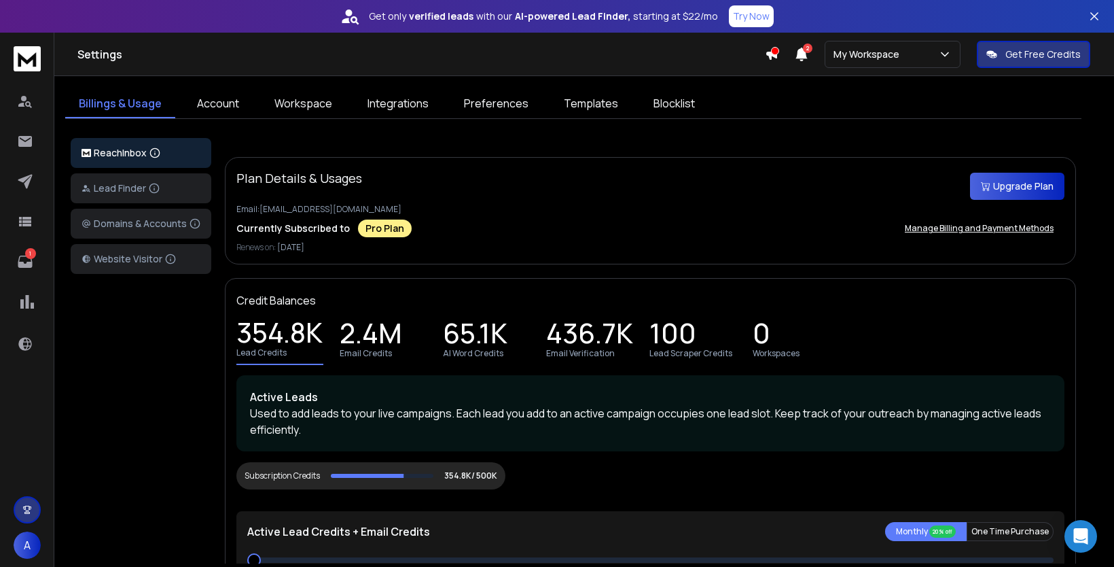
click at [289, 101] on link "Workspace" at bounding box center [303, 104] width 85 height 29
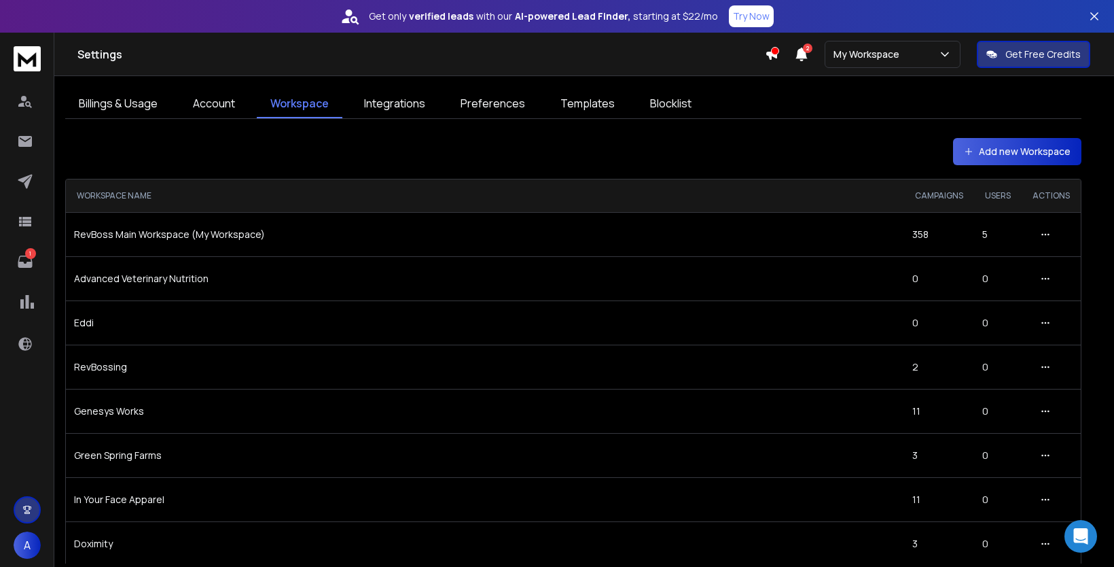
click at [966, 147] on icon at bounding box center [969, 152] width 10 height 10
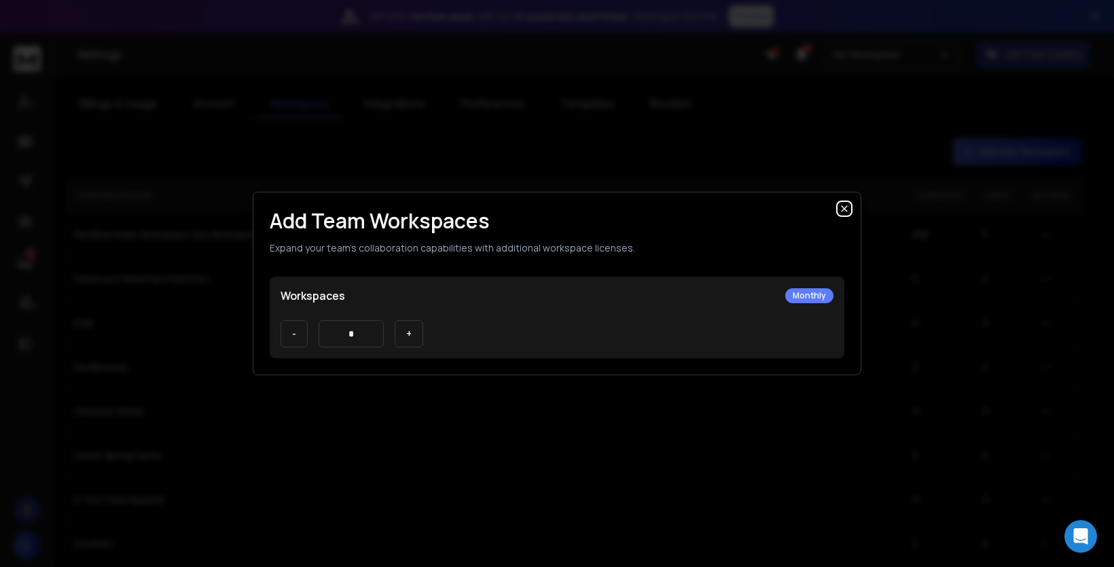
click at [843, 208] on icon "button" at bounding box center [844, 208] width 5 height 5
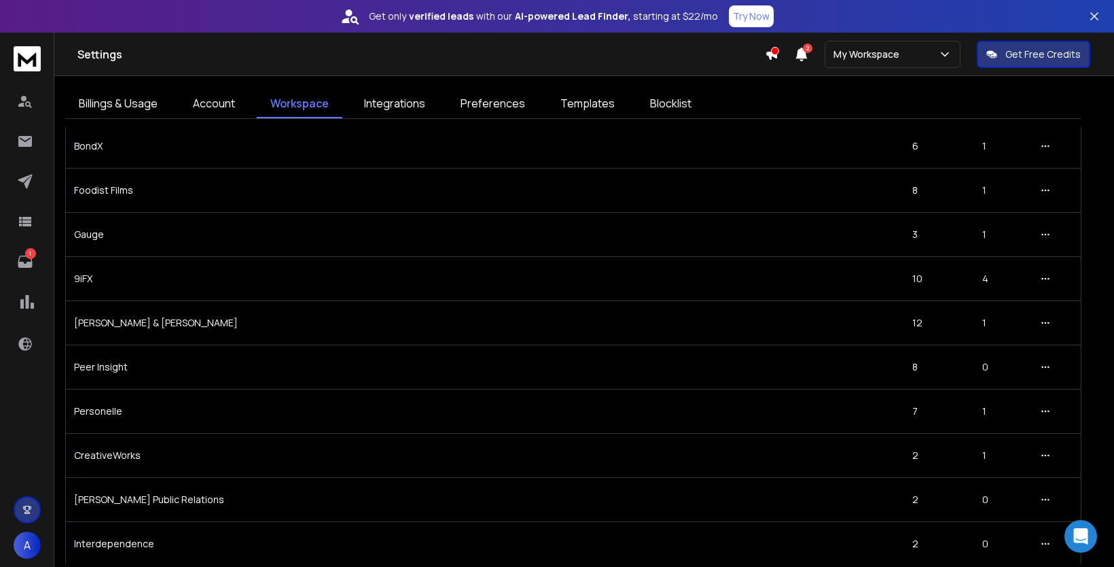
scroll to position [1857, 0]
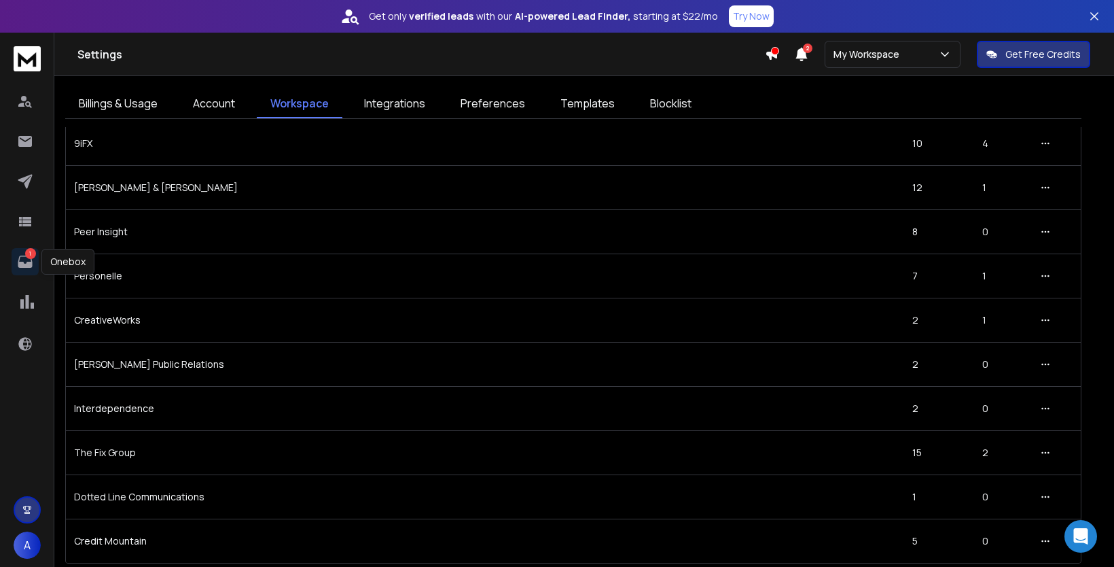
click at [29, 265] on icon at bounding box center [25, 261] width 14 height 12
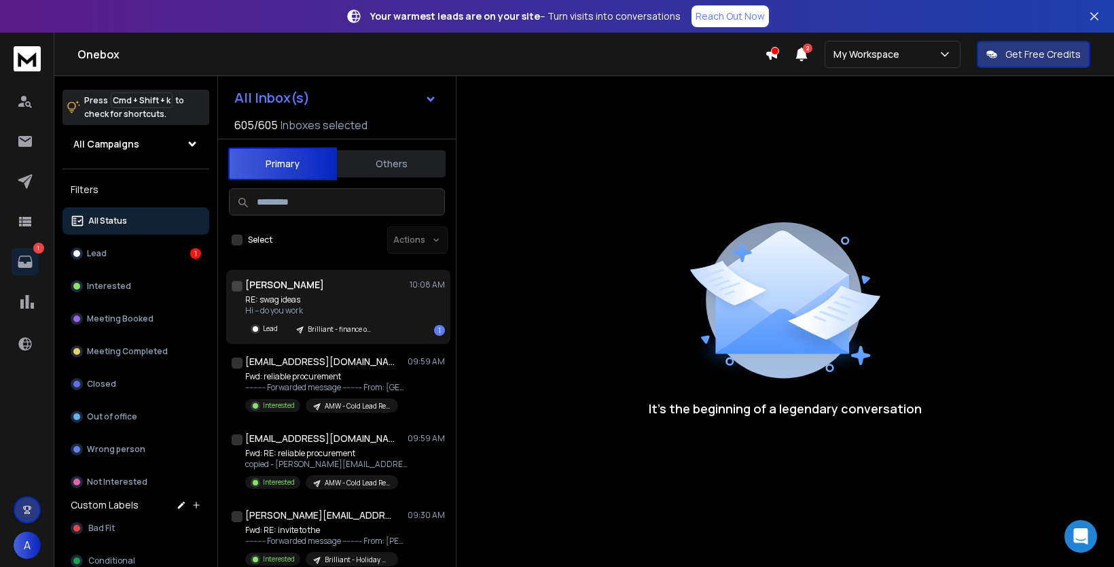
click at [408, 306] on div "RE: swag ideas Hi – do you work Lead Brilliant - finance open target VC-PE mess…" at bounding box center [345, 314] width 200 height 41
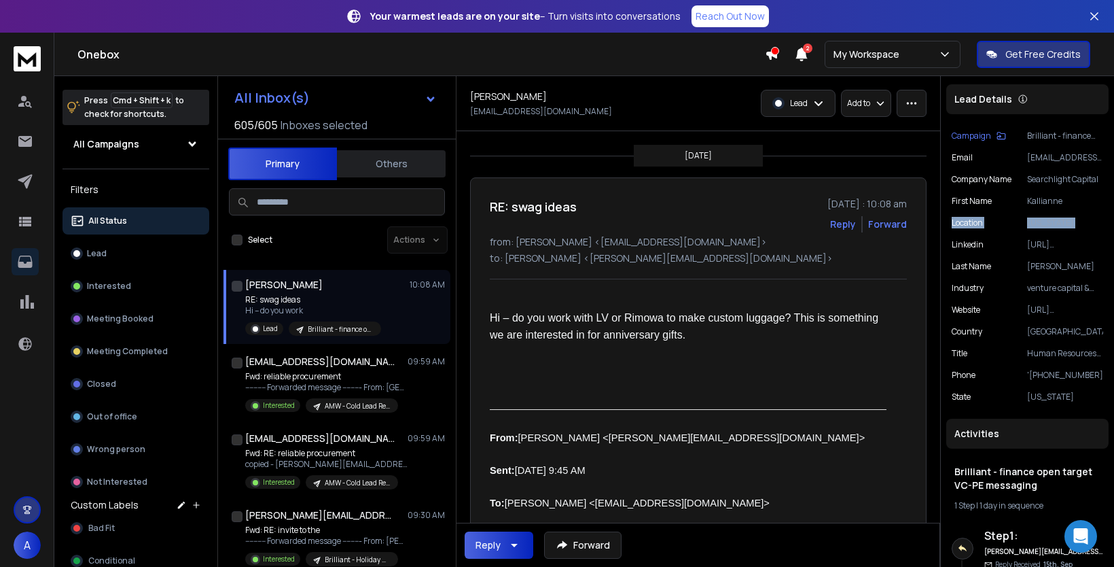
drag, startPoint x: 942, startPoint y: 221, endPoint x: 942, endPoint y: 240, distance: 19.0
click at [942, 240] on div "Lead Details Campaign Brilliant - finance open target VC-PE messaging Email [EM…" at bounding box center [1027, 359] width 174 height 567
click at [854, 55] on p "My Workspace" at bounding box center [869, 55] width 71 height 14
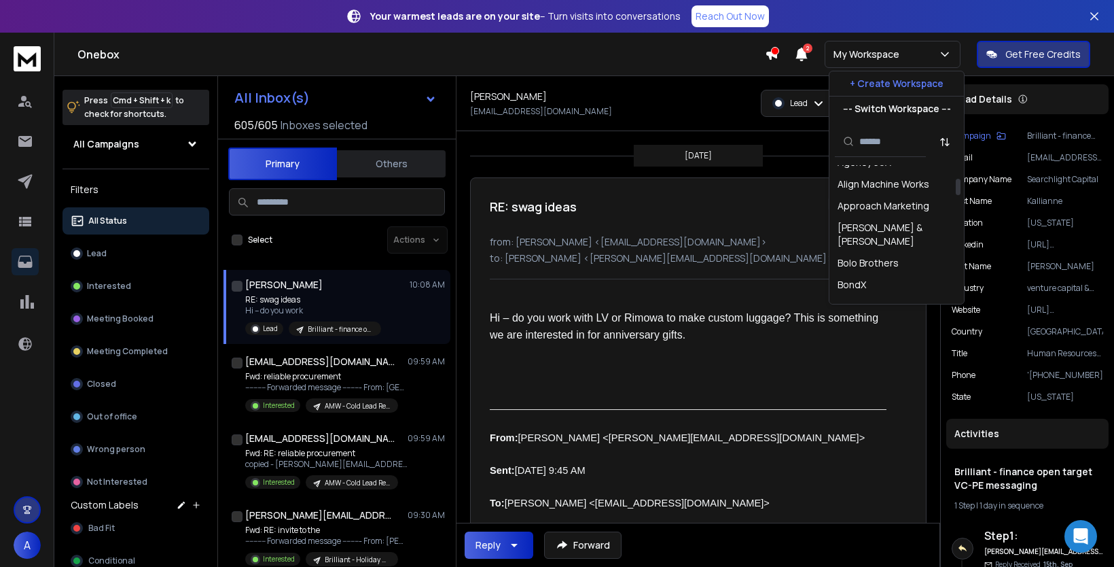
scroll to position [124, 0]
drag, startPoint x: 959, startPoint y: 178, endPoint x: 957, endPoint y: 192, distance: 14.3
click at [957, 192] on div at bounding box center [958, 188] width 5 height 16
click at [865, 290] on div "Brilliant" at bounding box center [854, 297] width 32 height 14
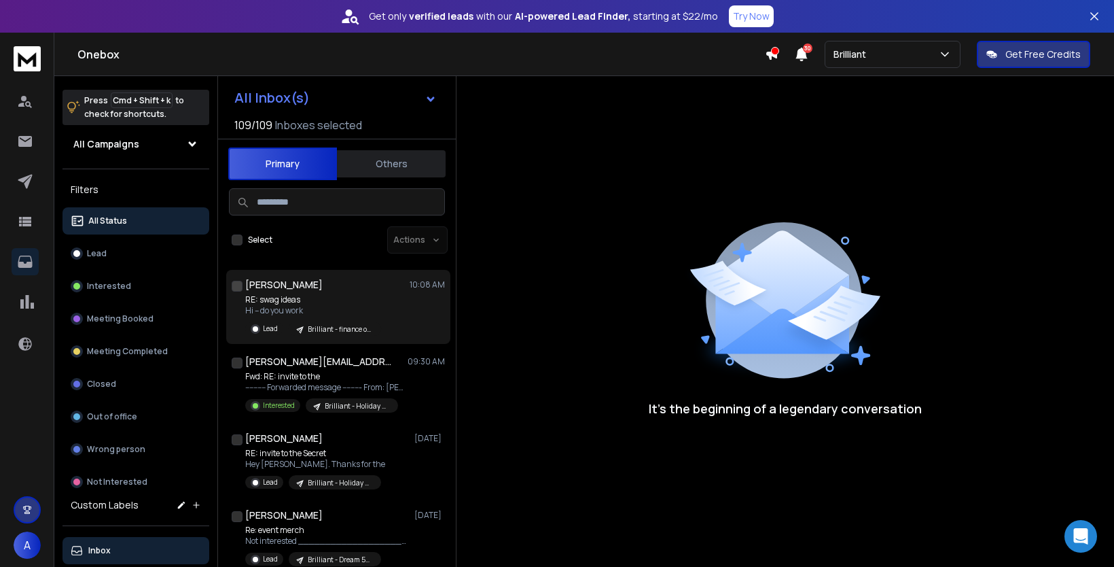
click at [376, 303] on p "RE: swag ideas" at bounding box center [313, 299] width 136 height 11
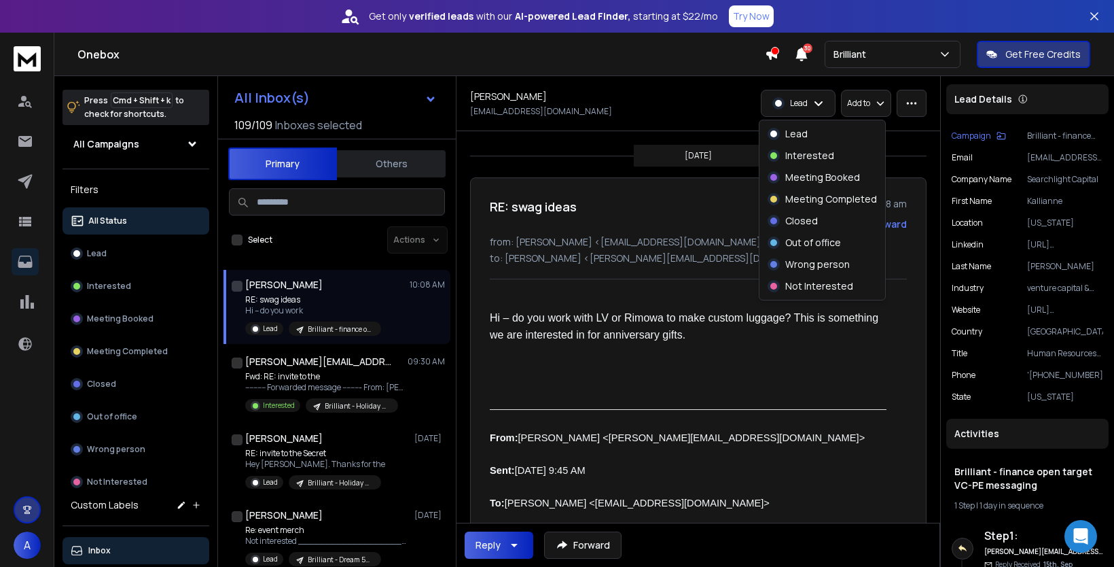
click at [800, 103] on p "Lead" at bounding box center [799, 103] width 18 height 11
click at [802, 158] on p "Interested" at bounding box center [809, 156] width 49 height 14
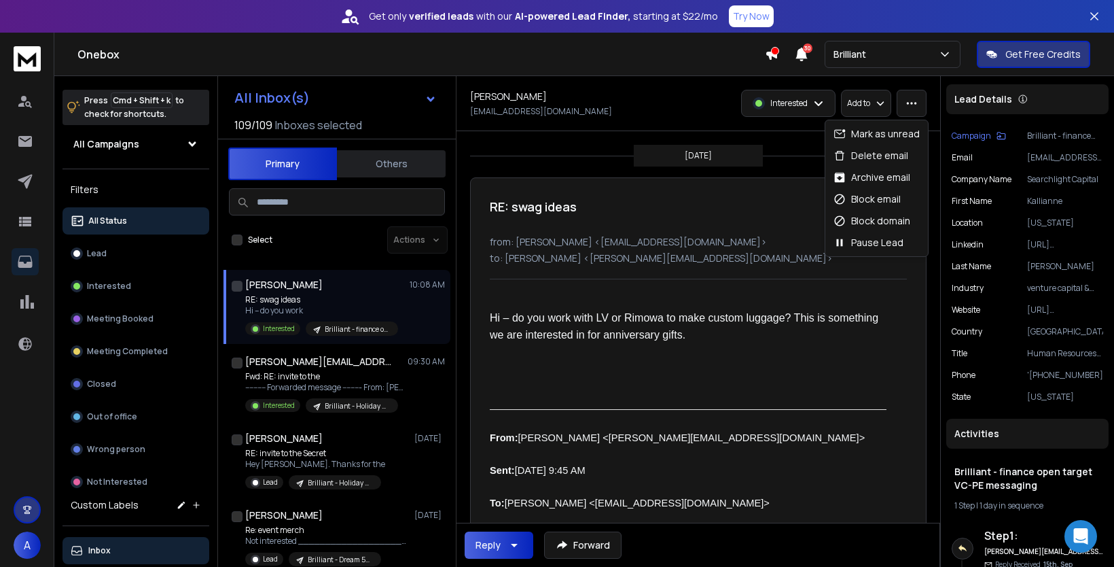
click at [914, 107] on icon "button" at bounding box center [912, 103] width 12 height 12
click at [889, 219] on div "Block domain" at bounding box center [872, 221] width 77 height 14
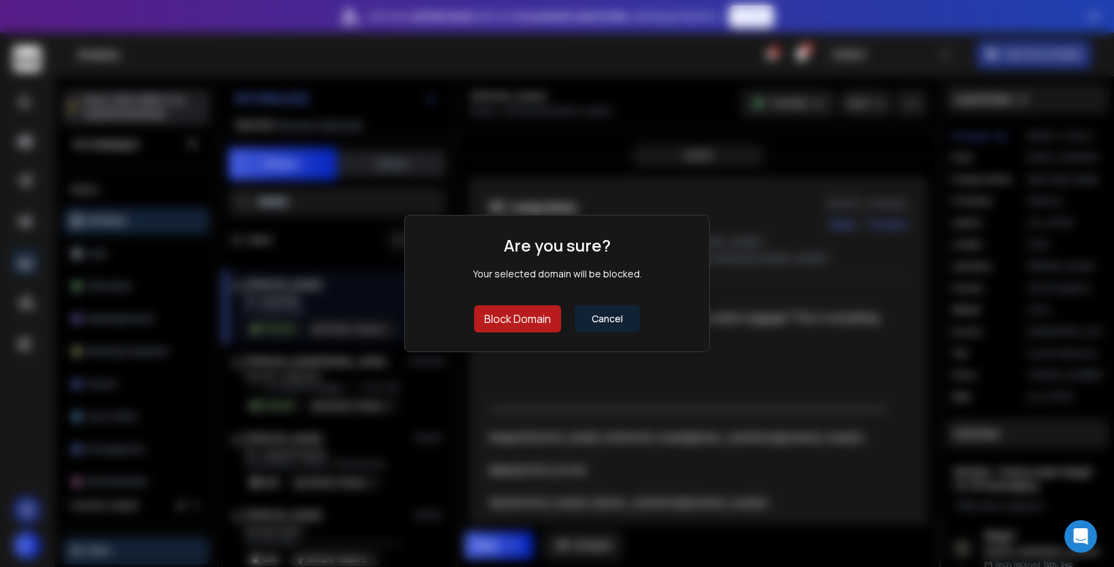
click at [518, 319] on button "Block Domain" at bounding box center [517, 318] width 87 height 27
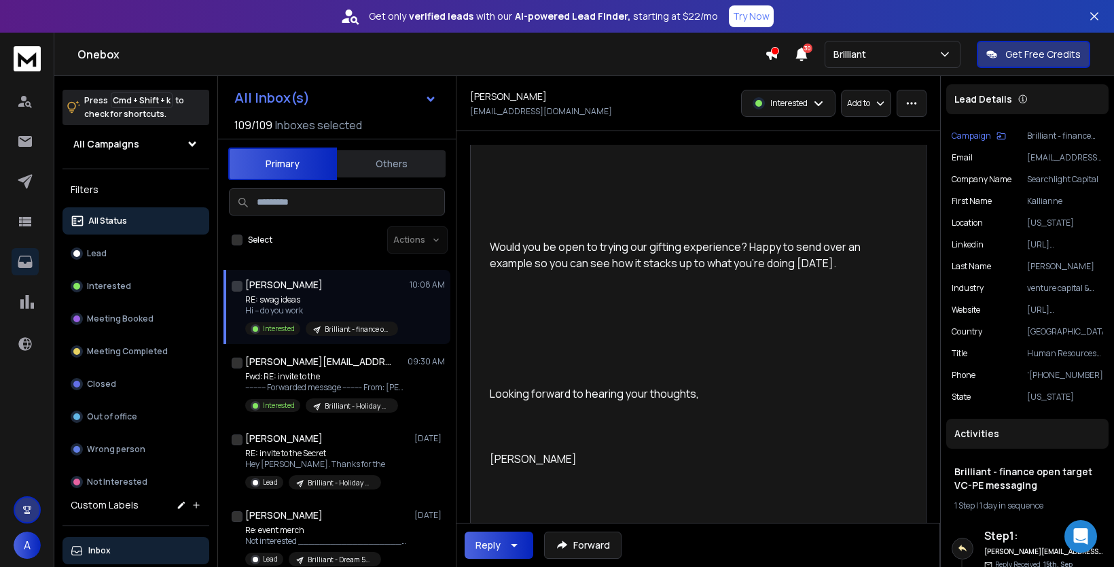
scroll to position [977, 0]
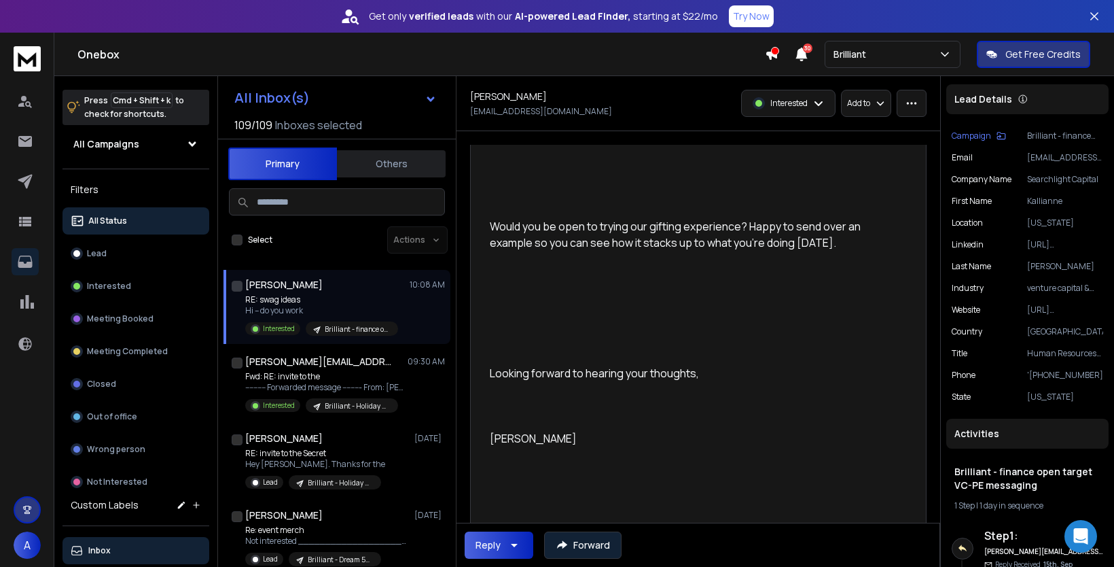
click at [574, 539] on button "Forward" at bounding box center [582, 544] width 77 height 27
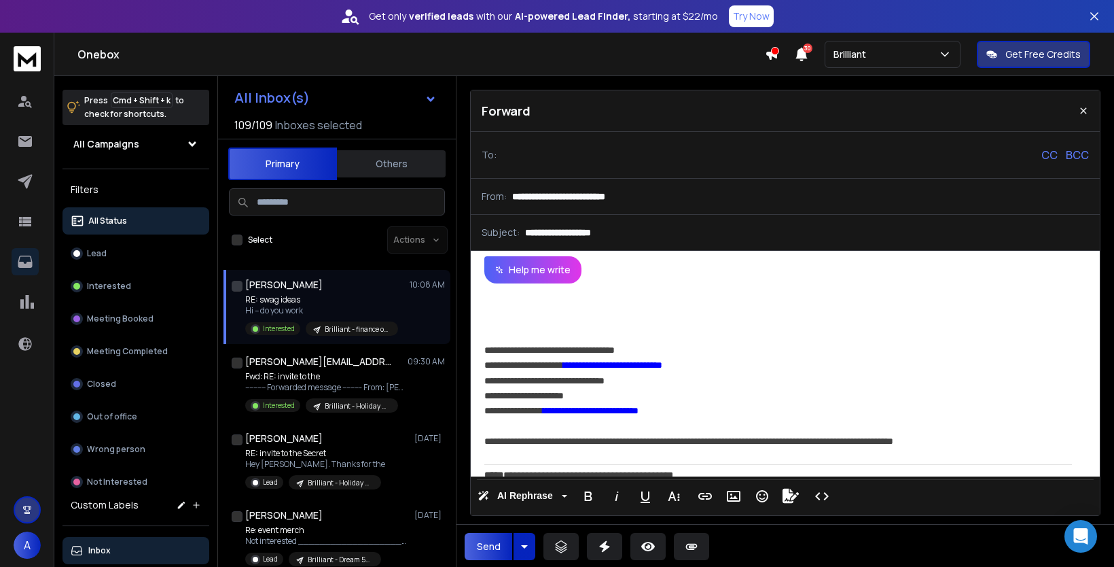
click at [548, 156] on input at bounding box center [549, 155] width 95 height 24
type input "**********"
click at [477, 537] on button "Send" at bounding box center [489, 546] width 48 height 27
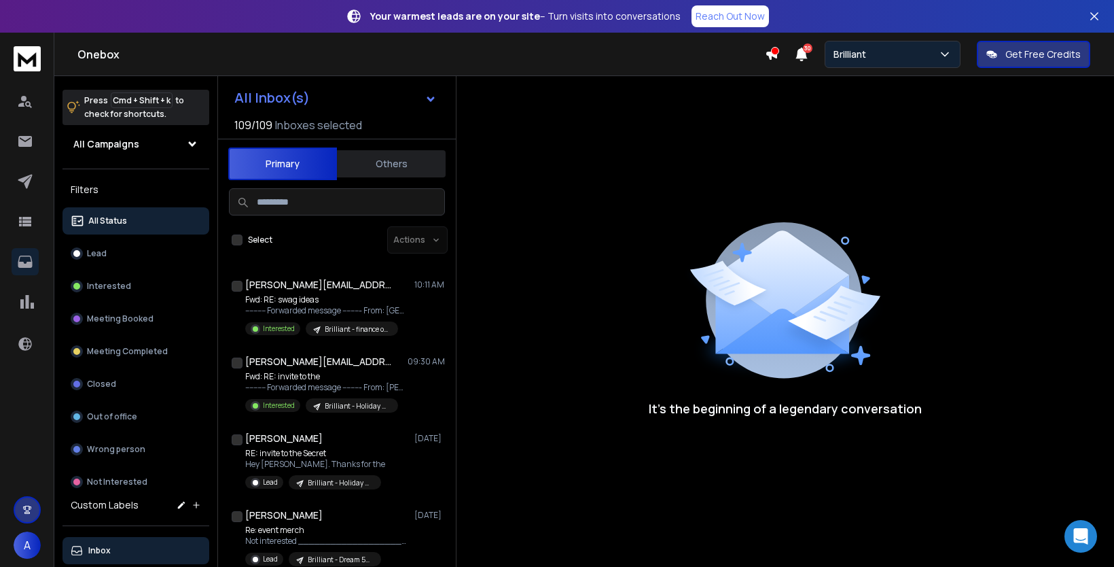
click at [887, 53] on div "Brilliant" at bounding box center [893, 55] width 118 height 14
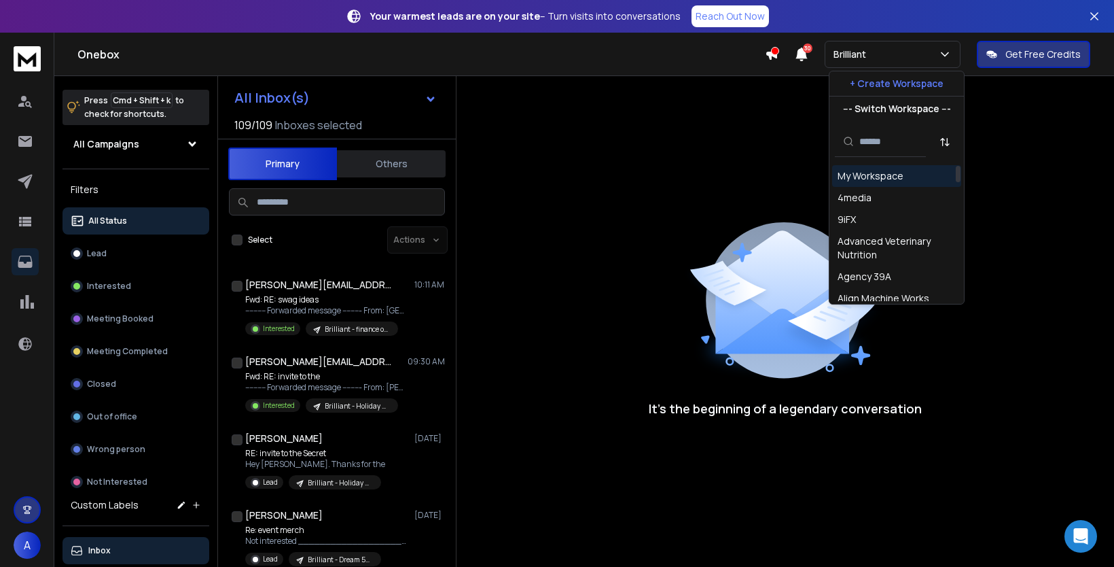
click at [862, 175] on div "My Workspace" at bounding box center [871, 176] width 66 height 14
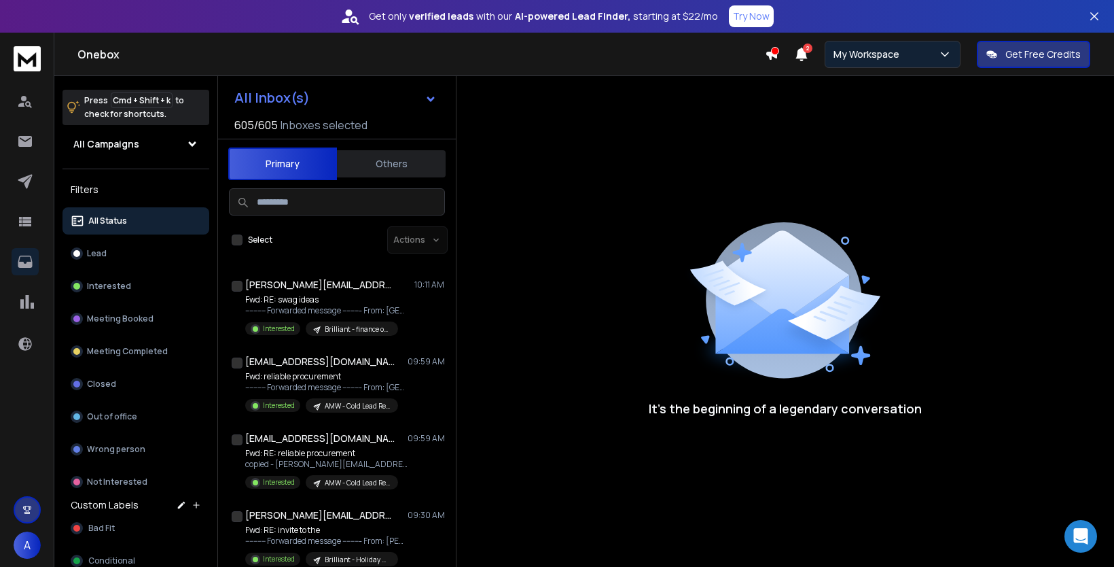
click at [857, 56] on p "My Workspace" at bounding box center [869, 55] width 71 height 14
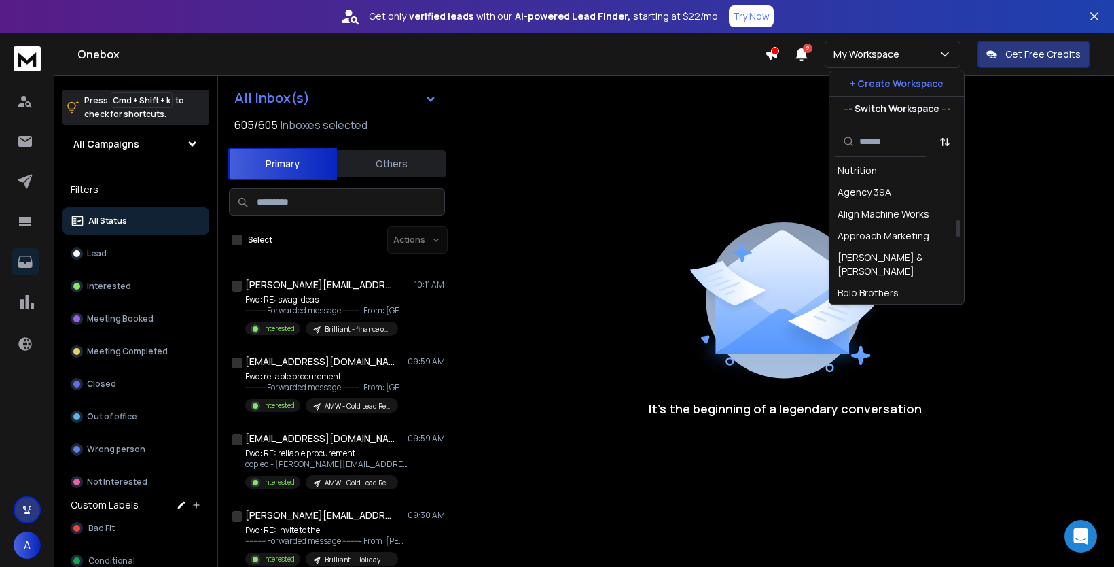
scroll to position [1005, 0]
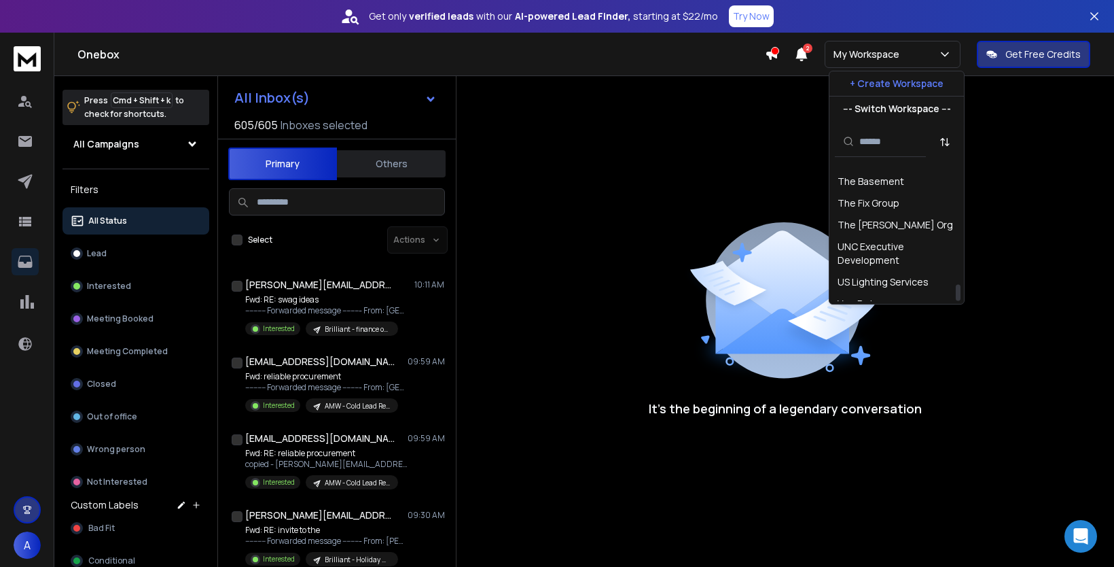
drag, startPoint x: 959, startPoint y: 173, endPoint x: 912, endPoint y: 312, distance: 146.1
click at [956, 300] on div at bounding box center [958, 292] width 5 height 16
click at [899, 293] on div "VeraData" at bounding box center [896, 304] width 129 height 22
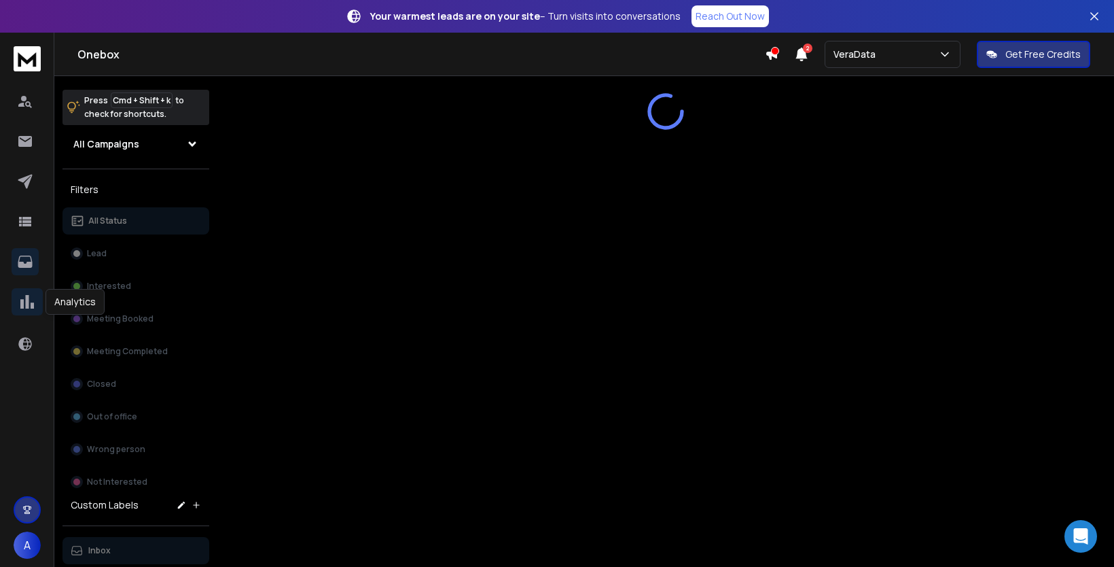
click at [31, 308] on icon at bounding box center [27, 302] width 14 height 14
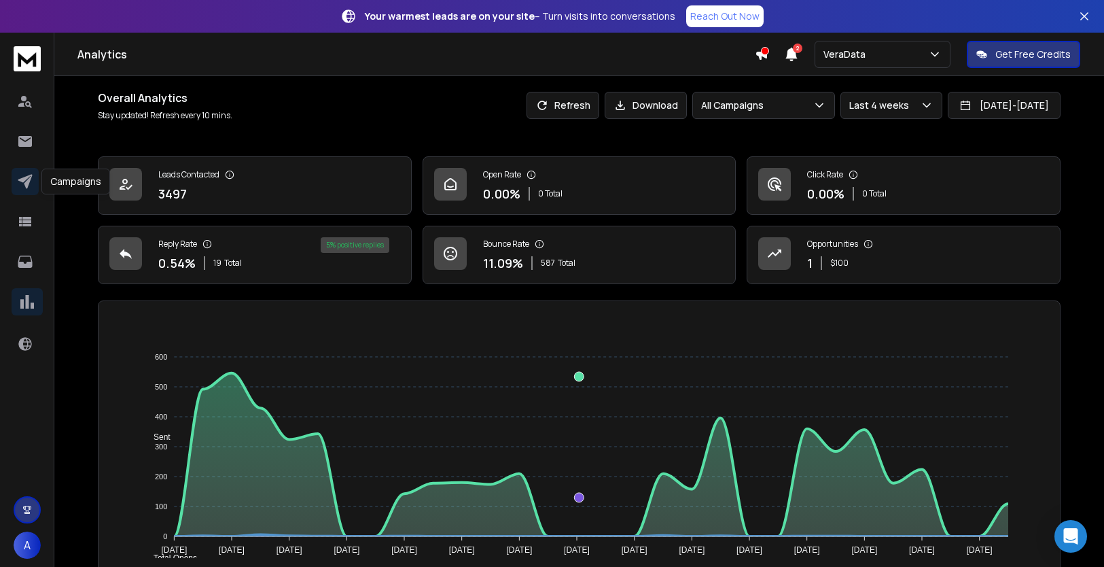
click at [28, 182] on icon at bounding box center [25, 181] width 14 height 14
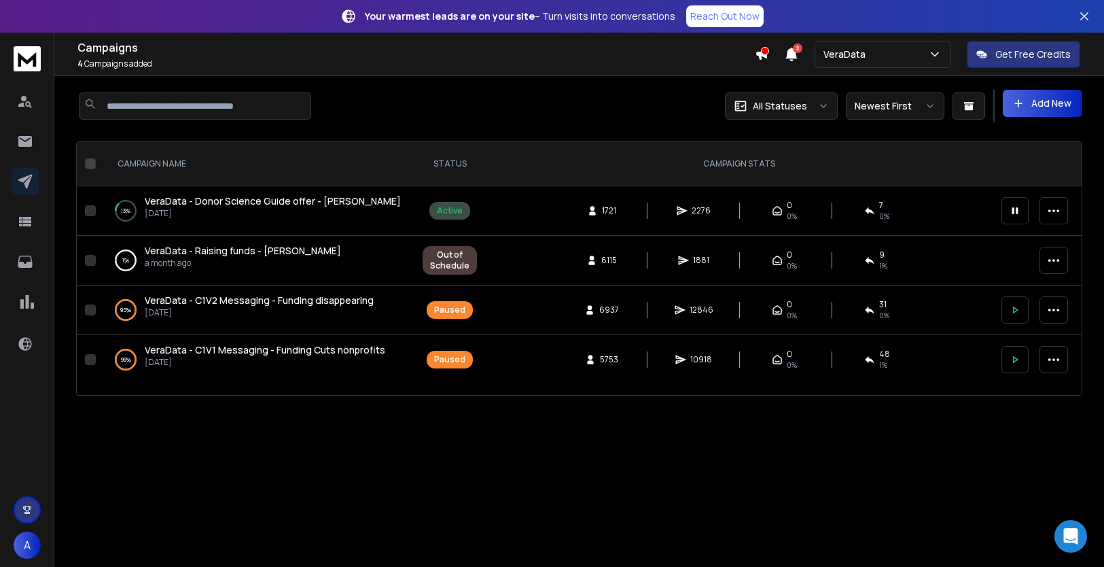
click at [204, 203] on span "VeraData - Donor Science Guide offer - [PERSON_NAME]" at bounding box center [273, 200] width 256 height 13
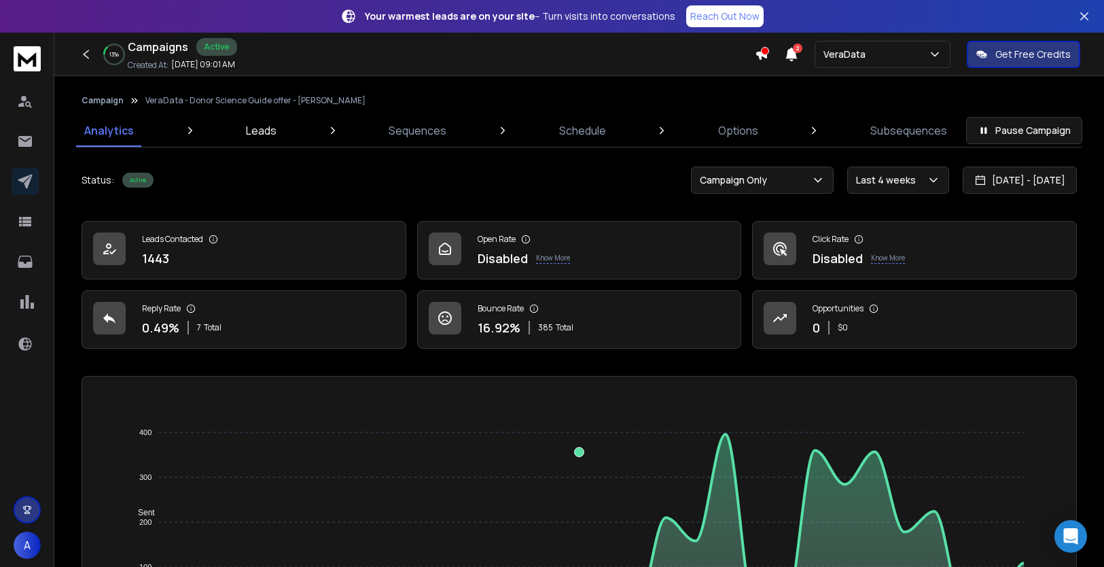
click at [263, 128] on p "Leads" at bounding box center [261, 130] width 31 height 16
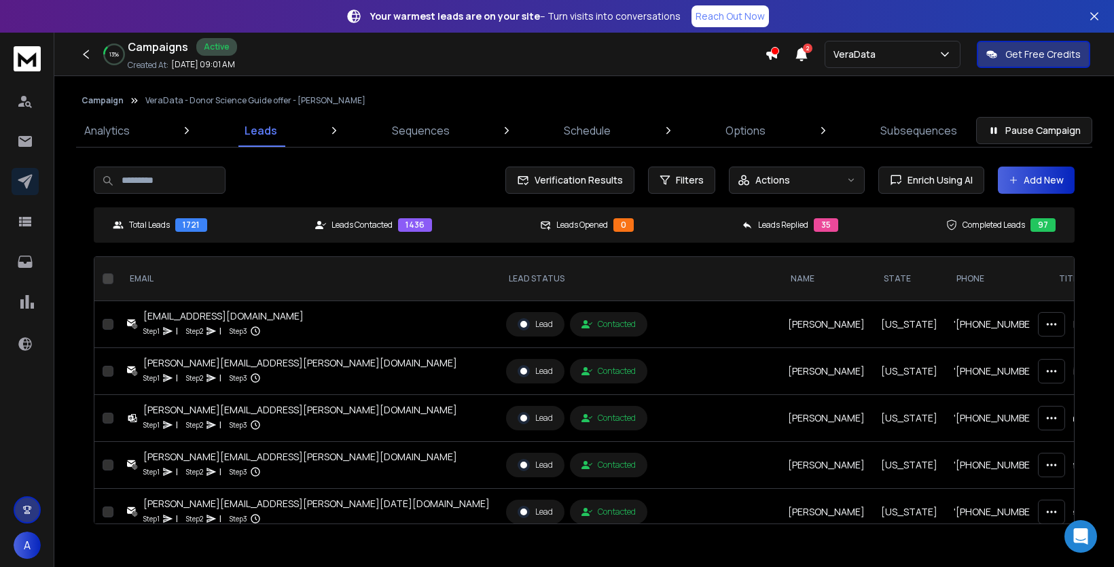
click at [1011, 180] on icon at bounding box center [1013, 179] width 7 height 1
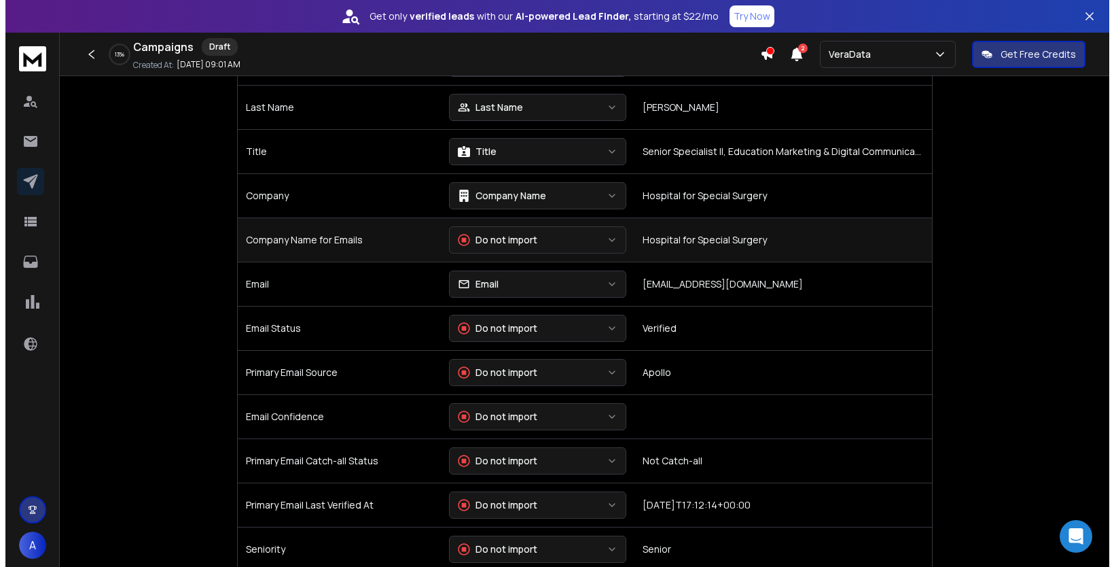
scroll to position [280, 0]
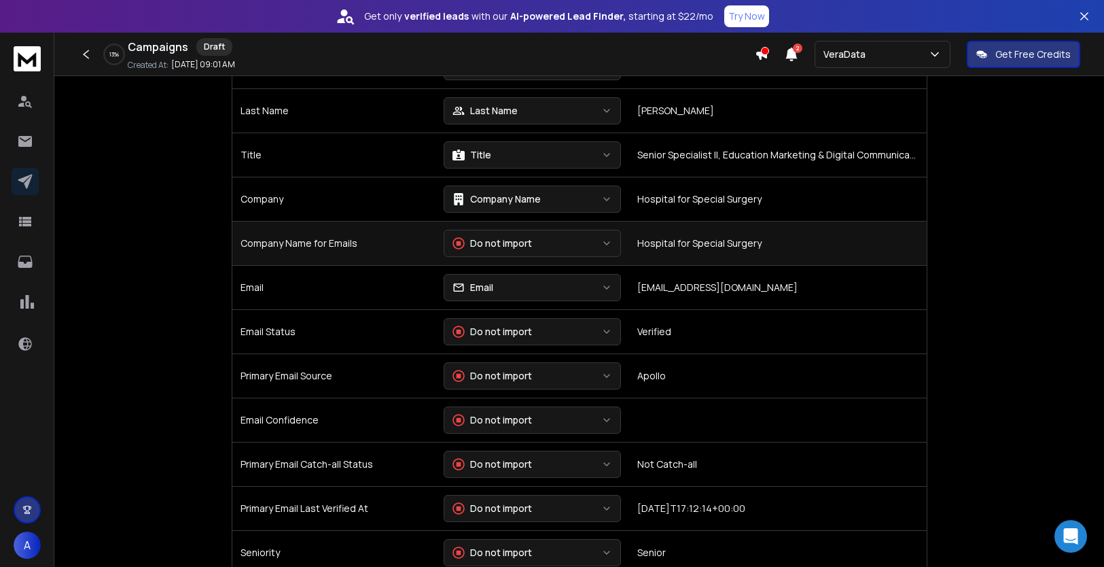
click at [465, 242] on div "Do not import" at bounding box center [491, 243] width 79 height 14
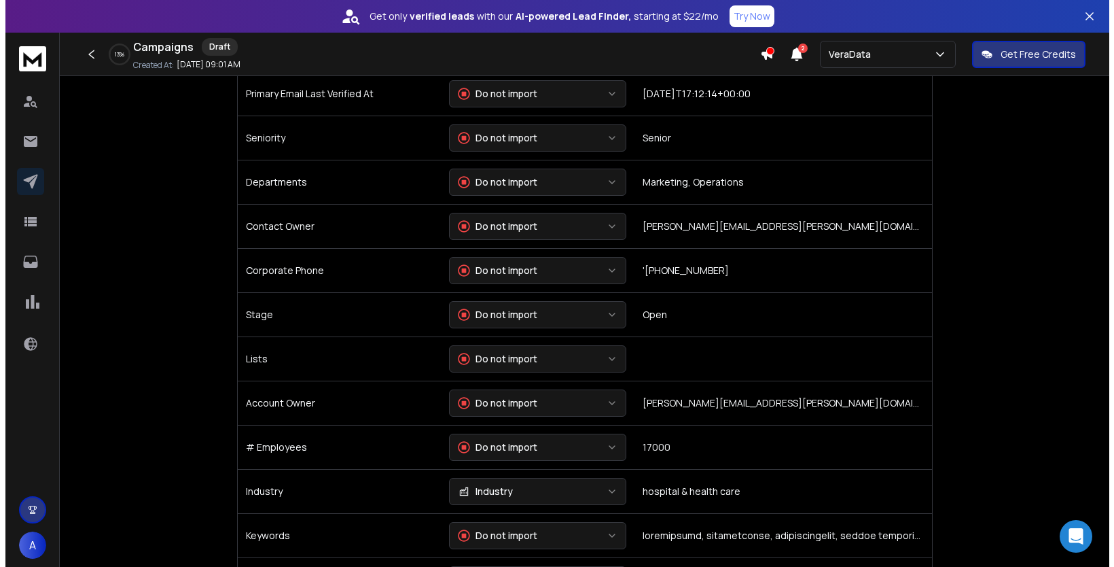
scroll to position [728, 0]
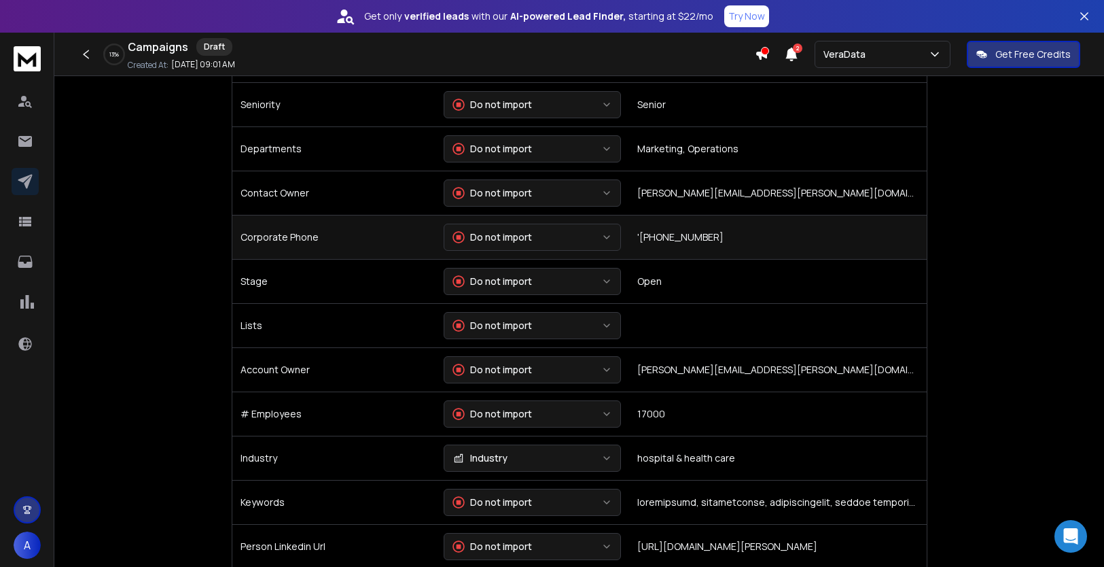
click at [546, 245] on button "Do not import" at bounding box center [532, 236] width 177 height 27
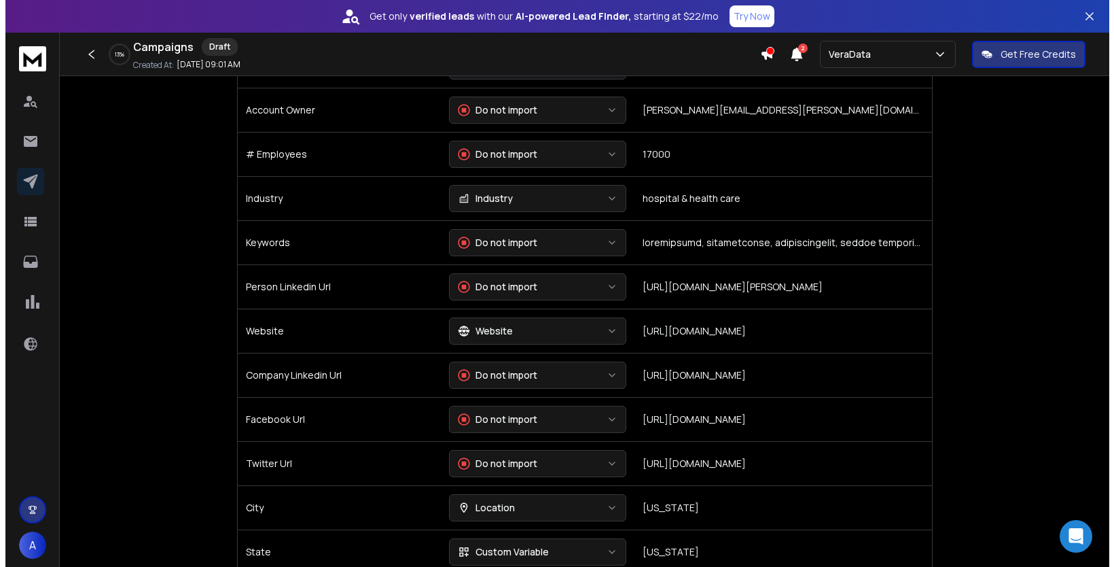
scroll to position [994, 0]
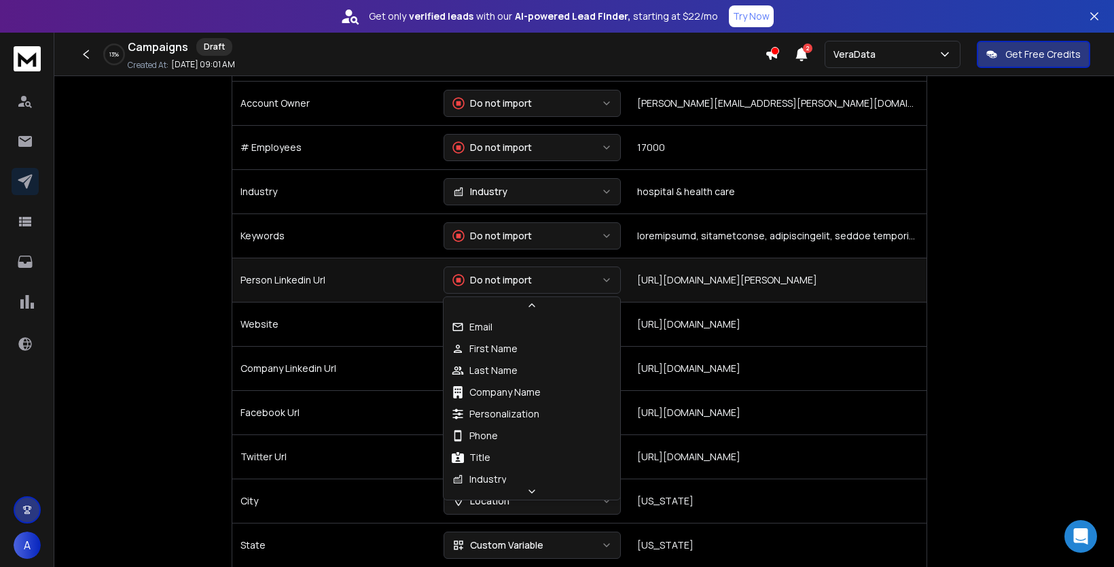
click at [575, 287] on button "Do not import" at bounding box center [532, 279] width 177 height 27
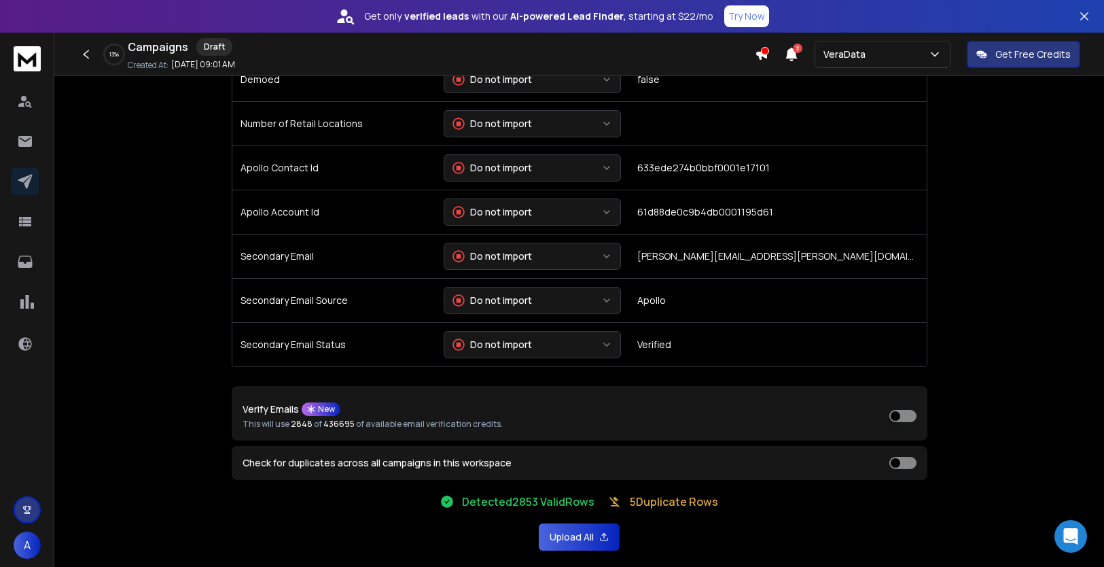
scroll to position [2215, 0]
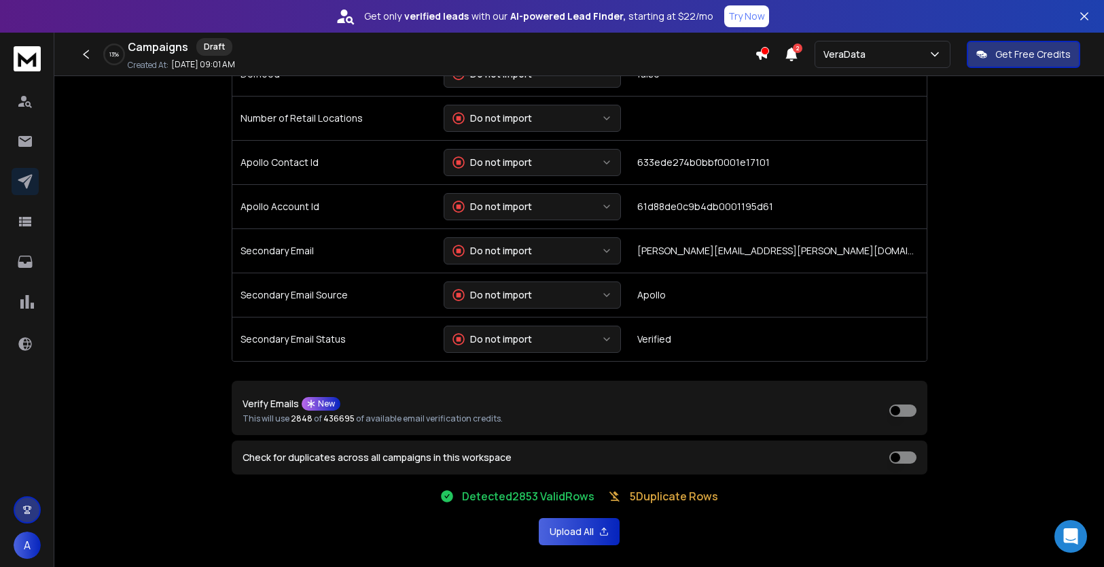
click at [550, 524] on button "Upload All" at bounding box center [579, 531] width 81 height 27
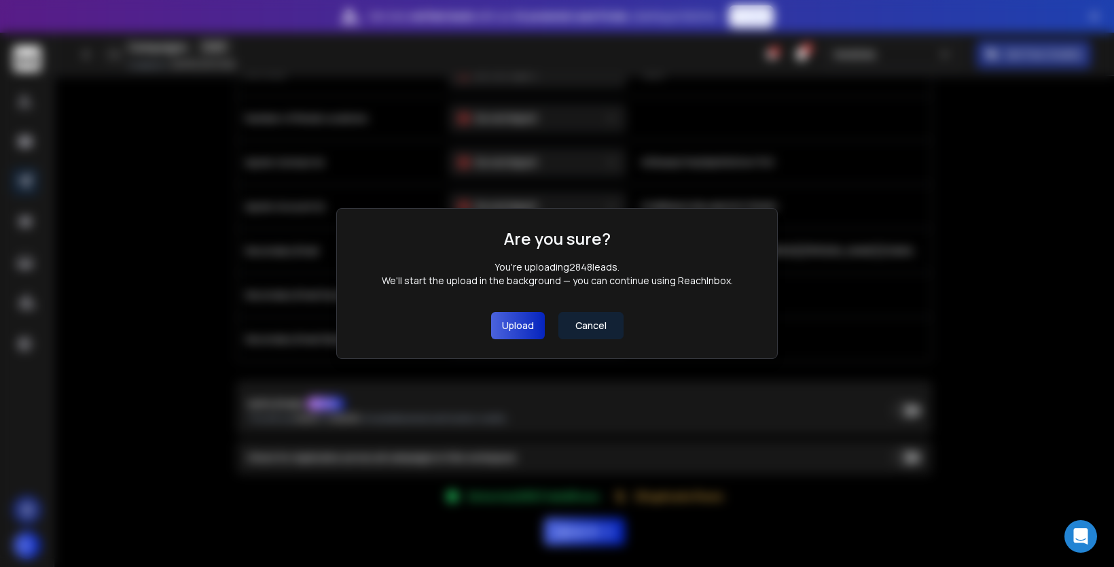
click at [529, 331] on button "Upload" at bounding box center [518, 325] width 54 height 27
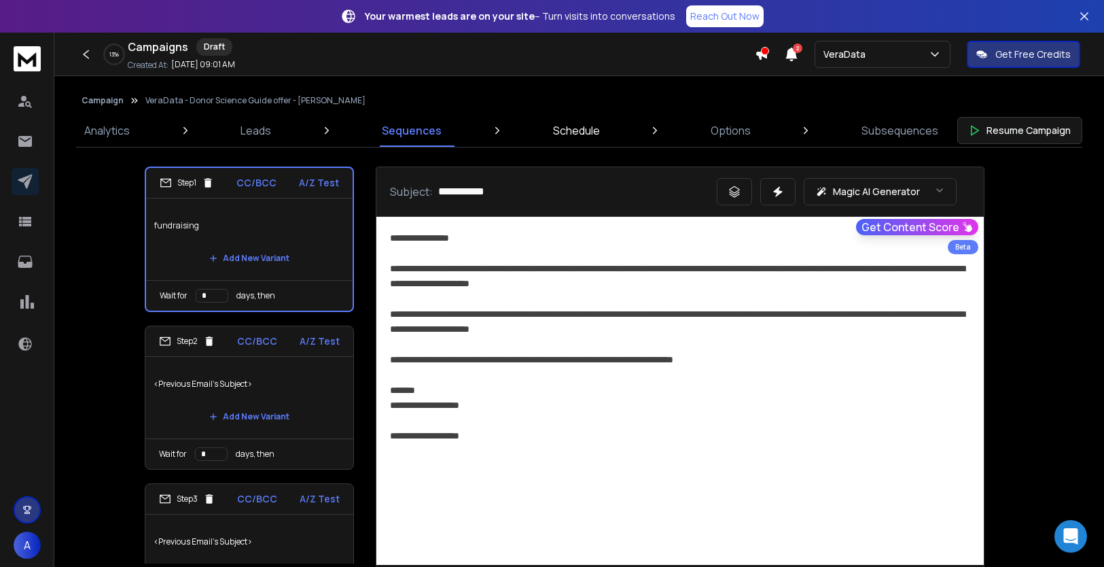
click at [600, 130] on p "Schedule" at bounding box center [576, 130] width 47 height 16
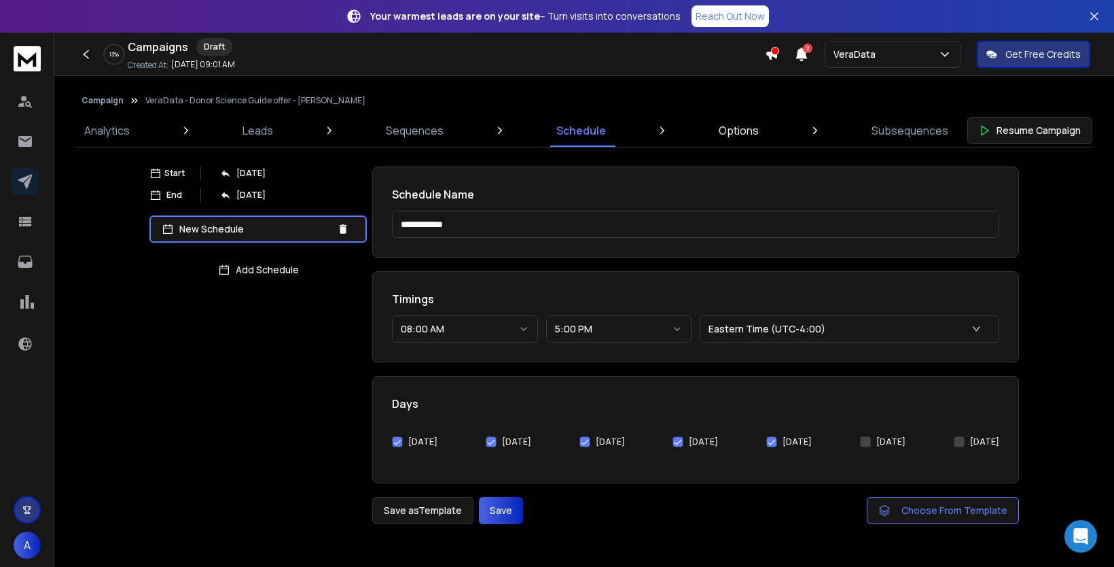
click at [739, 134] on p "Options" at bounding box center [739, 130] width 40 height 16
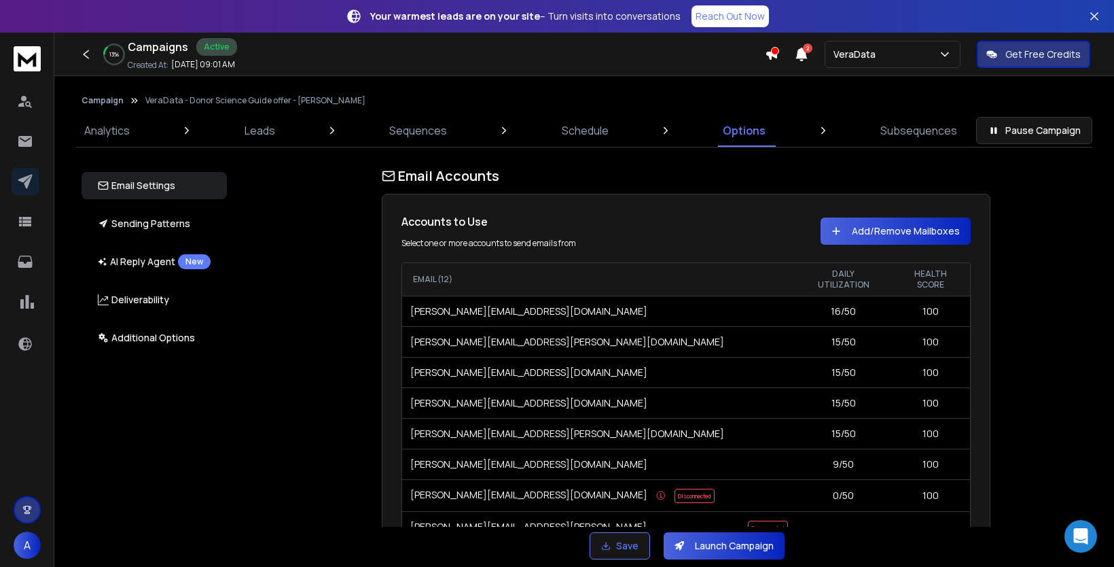
click at [1071, 384] on div "Email Accounts Accounts to Use Select one or more accounts to send emails from …" at bounding box center [694, 346] width 891 height 360
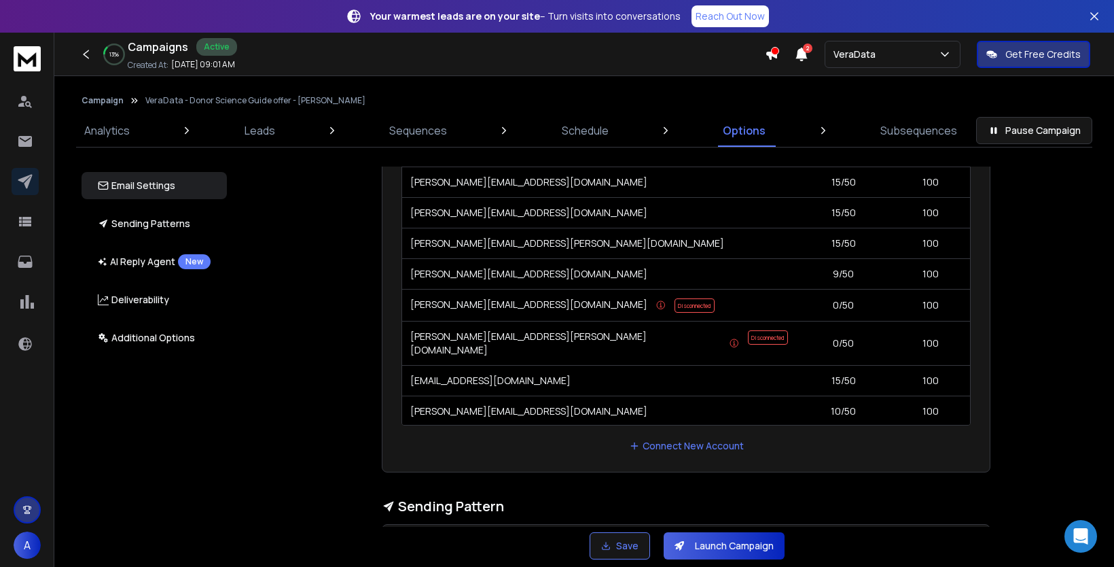
scroll to position [132, 0]
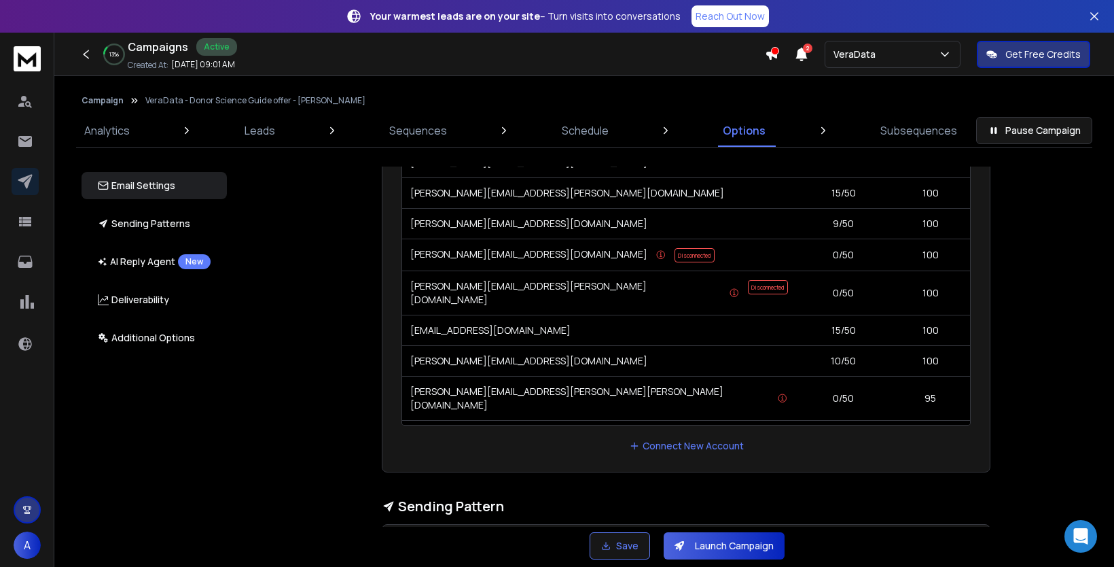
drag, startPoint x: 1011, startPoint y: 370, endPoint x: 1014, endPoint y: 387, distance: 17.2
click at [1012, 393] on div "Email Accounts Accounts to Use Select one or more accounts to send emails from …" at bounding box center [694, 346] width 891 height 360
click at [601, 538] on button "Save" at bounding box center [620, 545] width 60 height 27
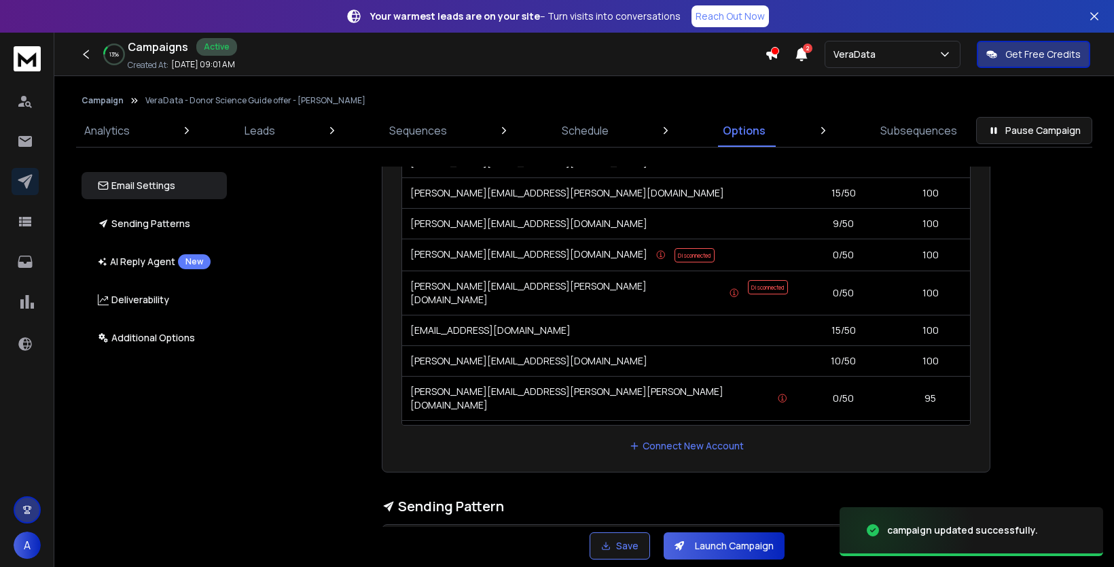
click at [1028, 346] on div "Email Accounts Accounts to Use Select one or more accounts to send emails from …" at bounding box center [694, 346] width 891 height 360
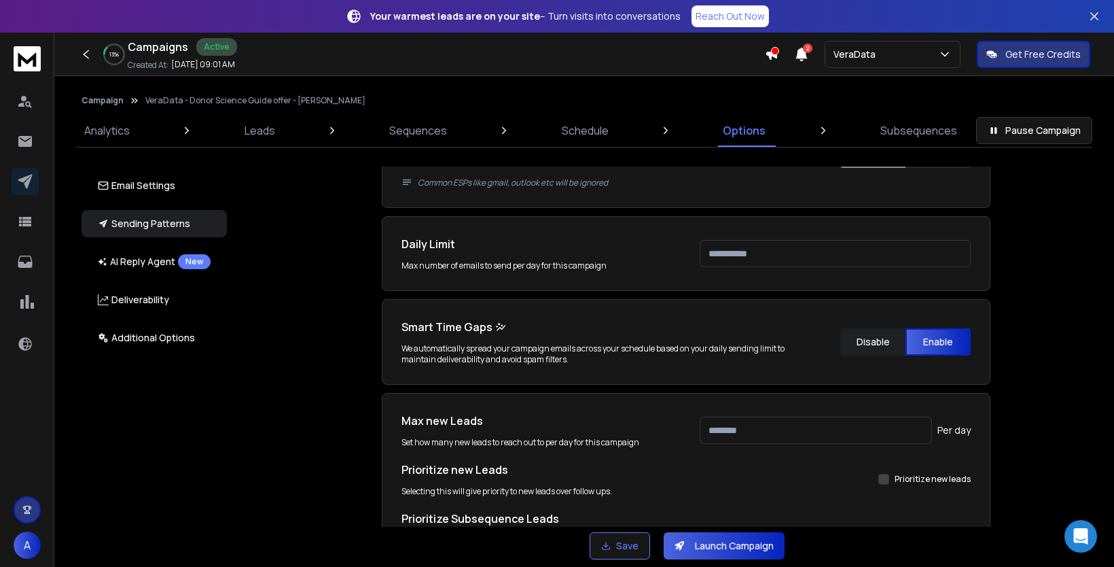
scroll to position [625, 0]
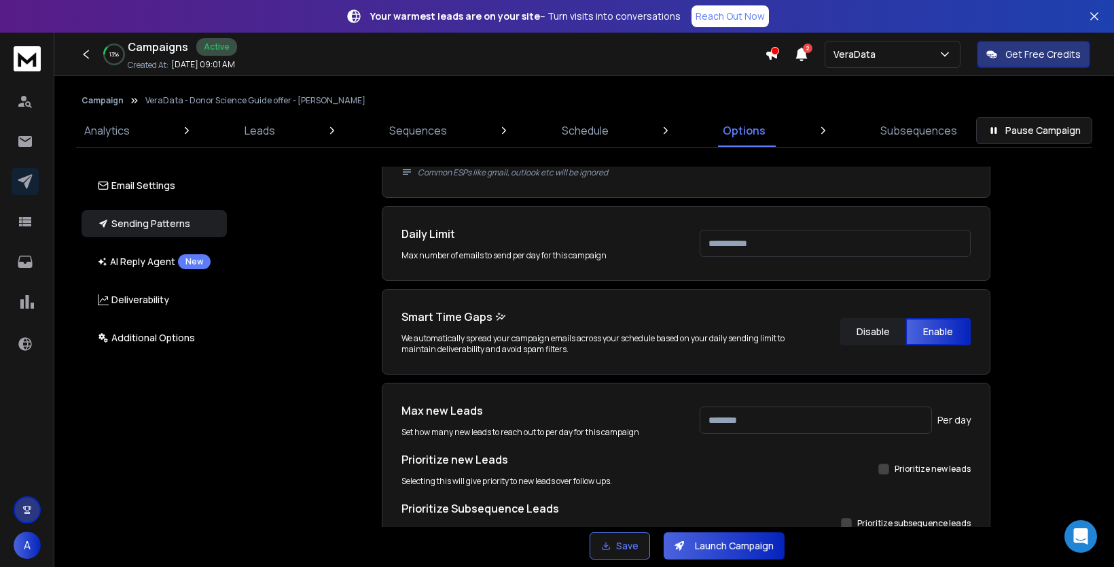
drag, startPoint x: 734, startPoint y: 423, endPoint x: 675, endPoint y: 413, distance: 60.5
click at [675, 413] on div "Max new Leads Set how many new leads to reach out to per day for this campaign …" at bounding box center [685, 419] width 569 height 35
type input "****"
drag, startPoint x: 741, startPoint y: 236, endPoint x: 766, endPoint y: 259, distance: 34.6
click at [764, 260] on div "Daily Limit Max number of emails to send per day for this campaign ****" at bounding box center [685, 243] width 569 height 35
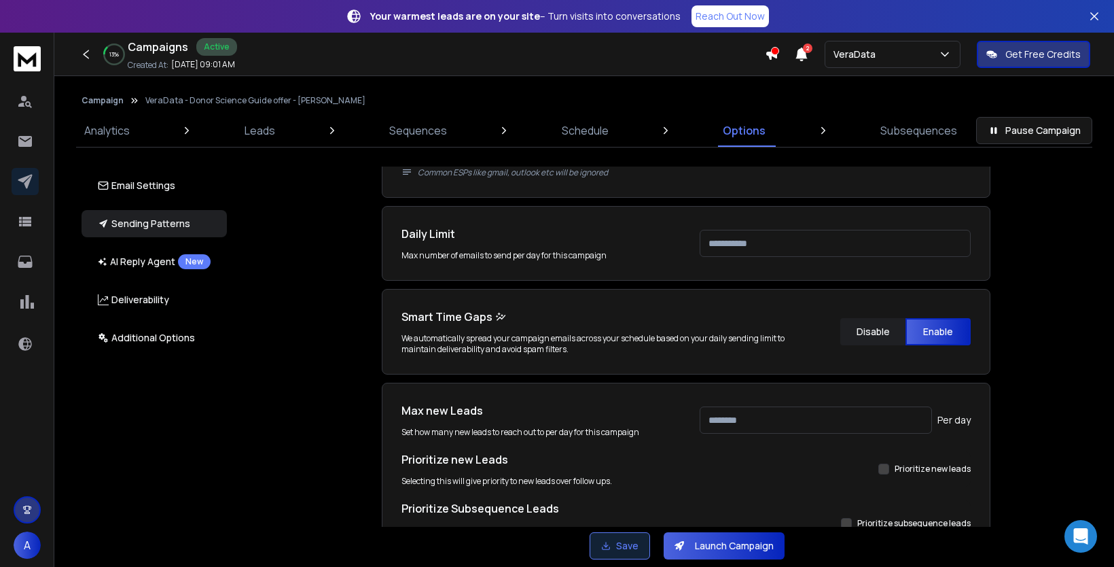
type input "****"
click at [600, 537] on button "Save" at bounding box center [620, 545] width 60 height 27
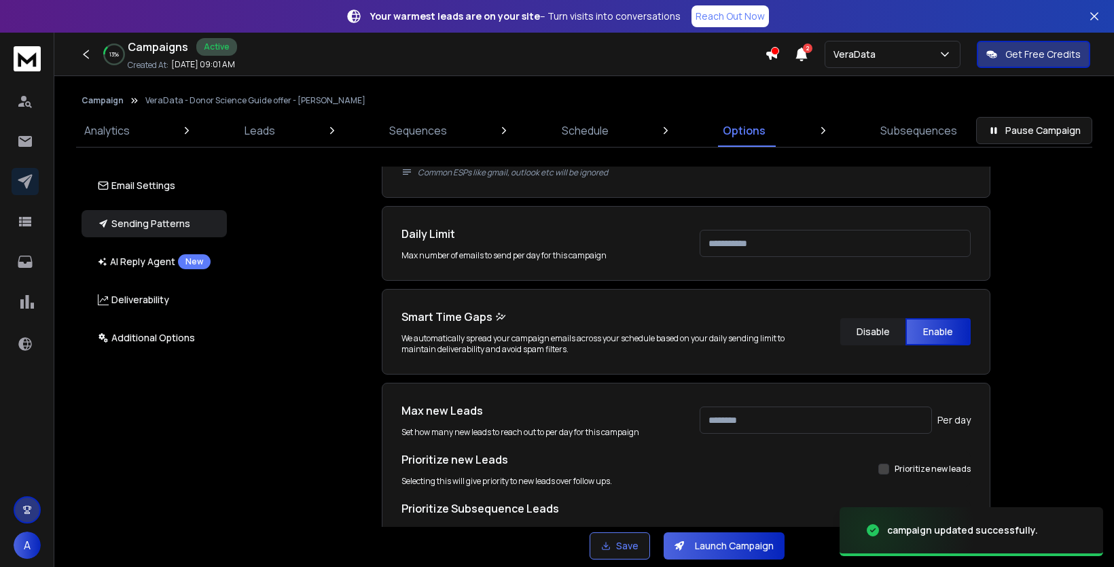
click at [733, 541] on button "Launch Campaign" at bounding box center [724, 545] width 121 height 27
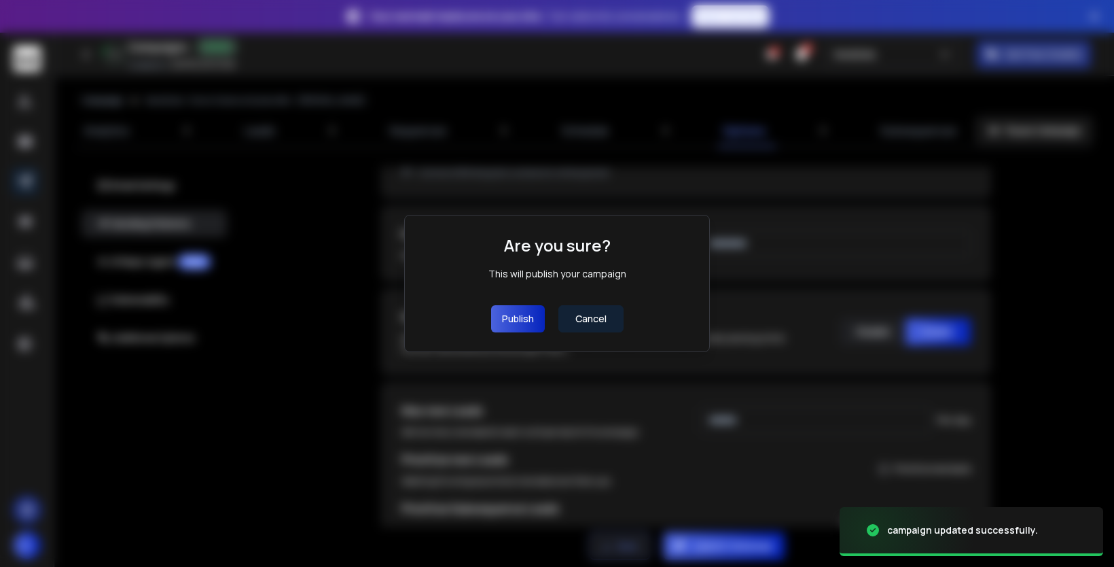
click at [520, 321] on button "Publish" at bounding box center [518, 318] width 54 height 27
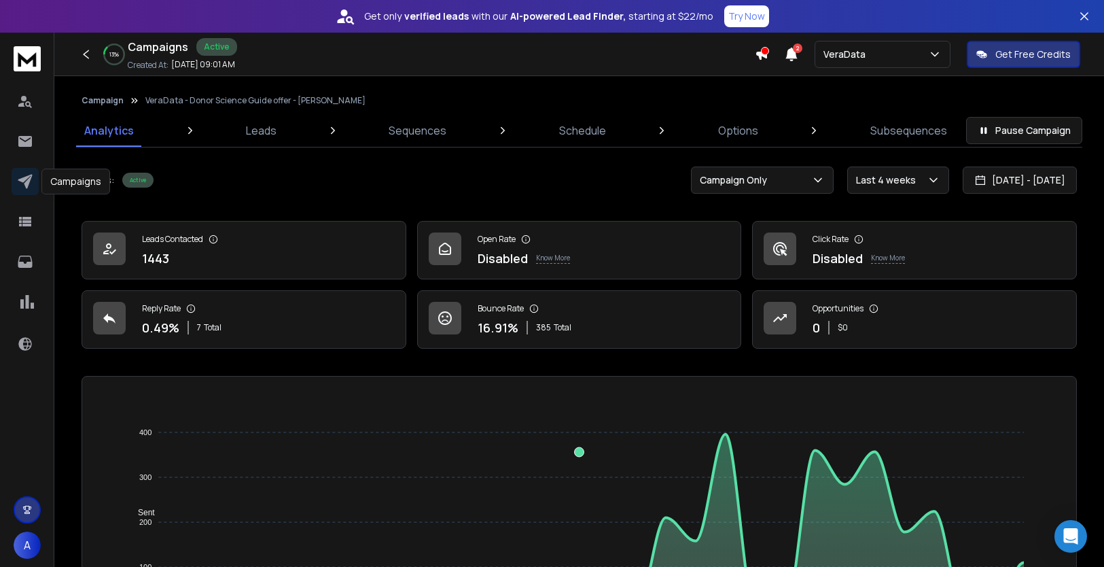
click at [35, 181] on link at bounding box center [25, 181] width 27 height 27
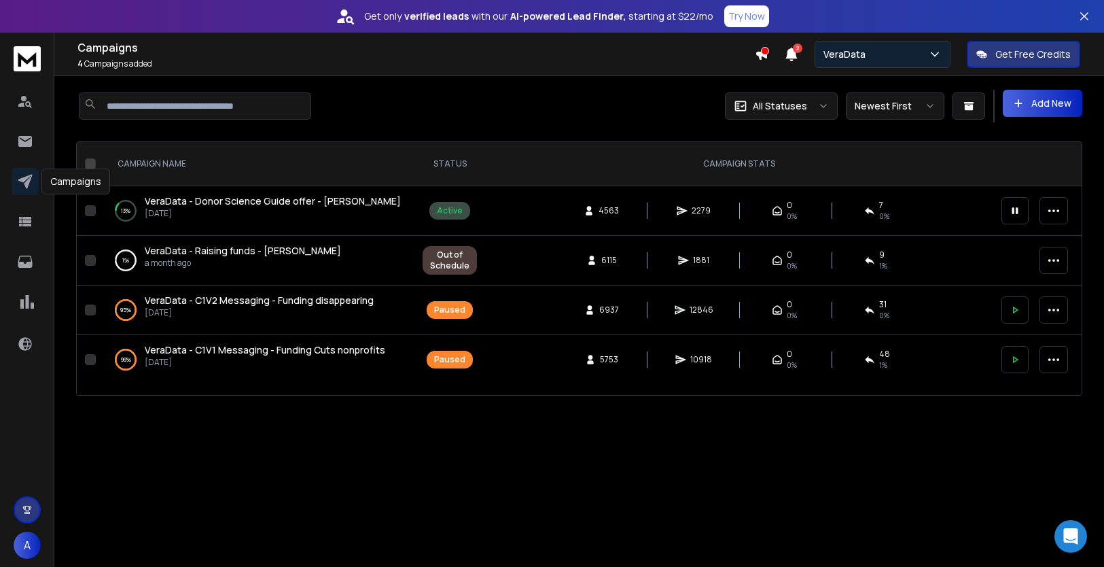
click at [884, 55] on div "VeraData" at bounding box center [882, 55] width 118 height 14
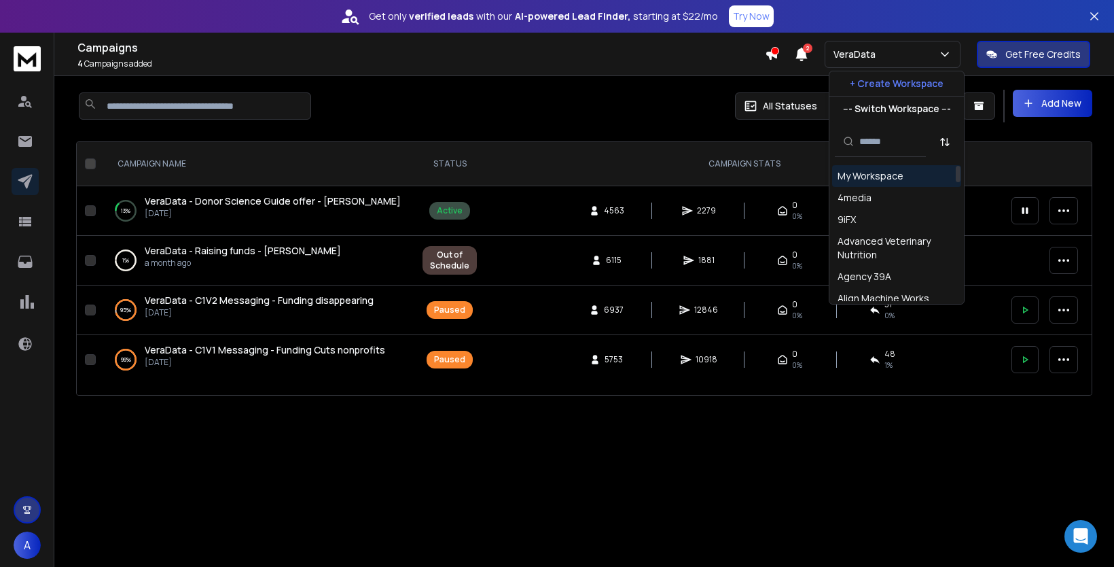
click at [853, 171] on div "My Workspace" at bounding box center [871, 176] width 66 height 14
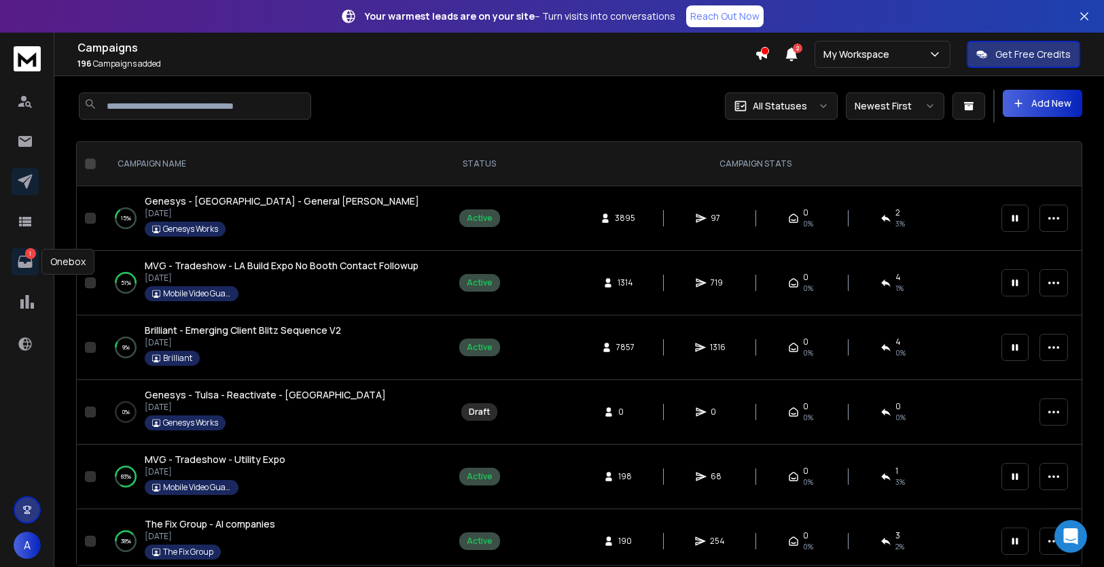
click at [25, 254] on p "1" at bounding box center [30, 253] width 11 height 11
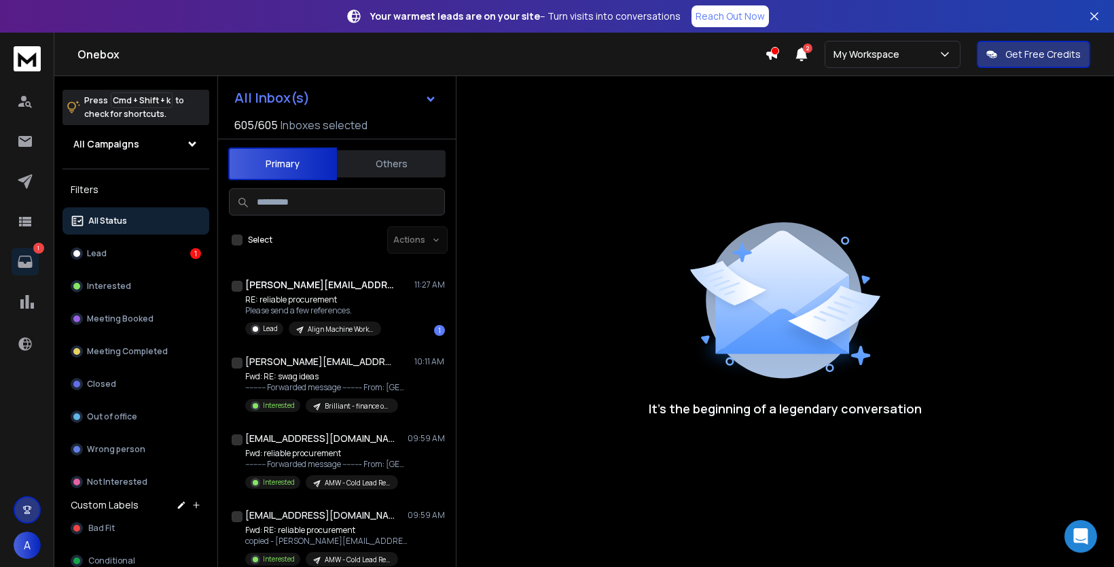
drag, startPoint x: 456, startPoint y: 298, endPoint x: 456, endPoint y: 304, distance: 6.8
click at [456, 304] on div "It’s the beginning of a legendary conversation" at bounding box center [785, 317] width 658 height 482
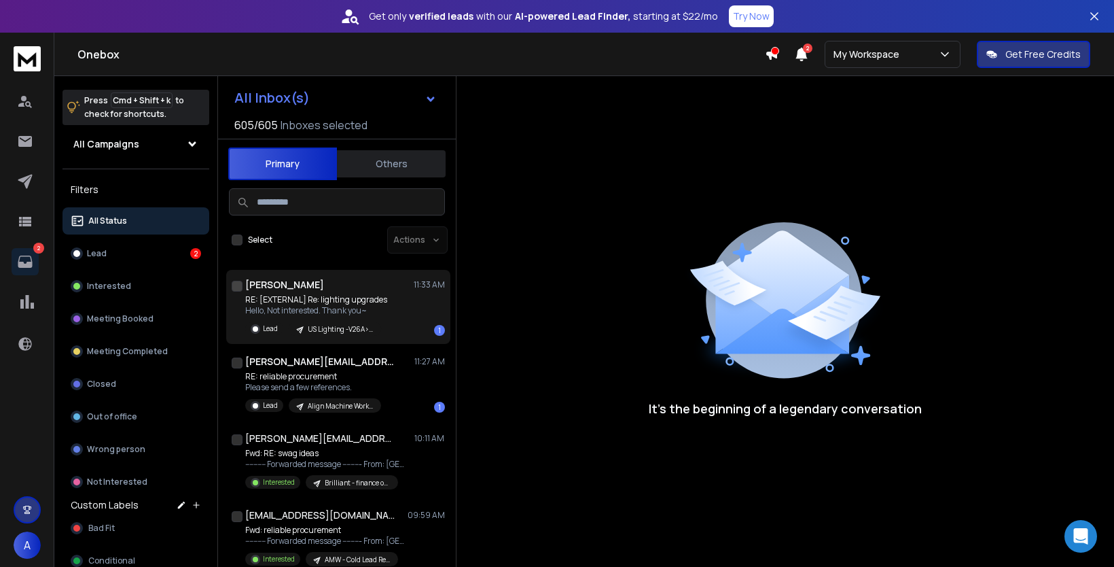
click at [360, 301] on p "RE: [EXTERNAL] Re: lighting upgrades" at bounding box center [316, 299] width 142 height 11
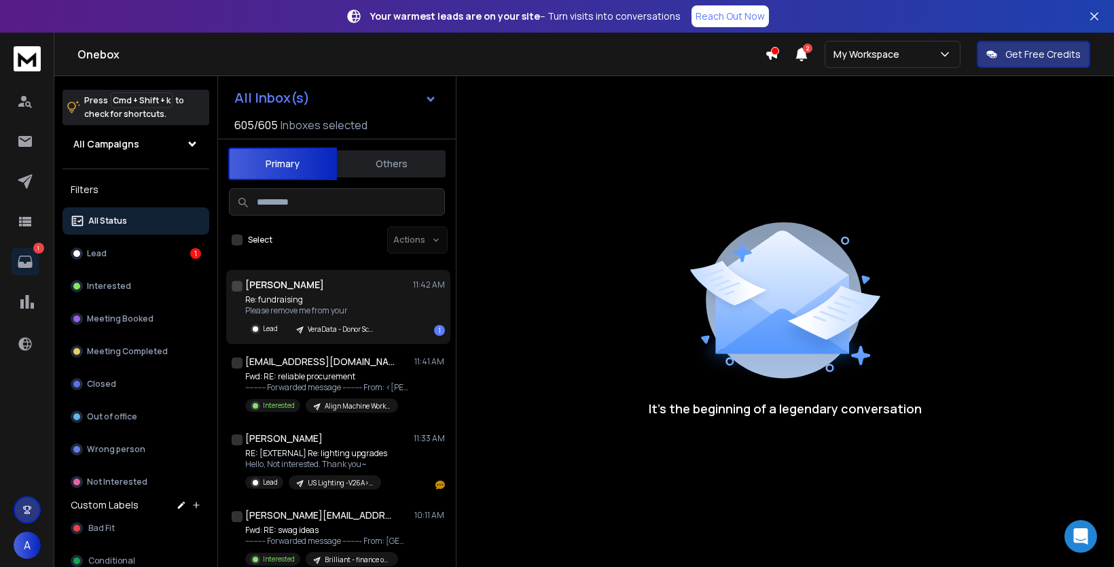
click at [365, 291] on div "Jack Tomascak 11:42 AM" at bounding box center [345, 285] width 200 height 14
